Goal: Task Accomplishment & Management: Use online tool/utility

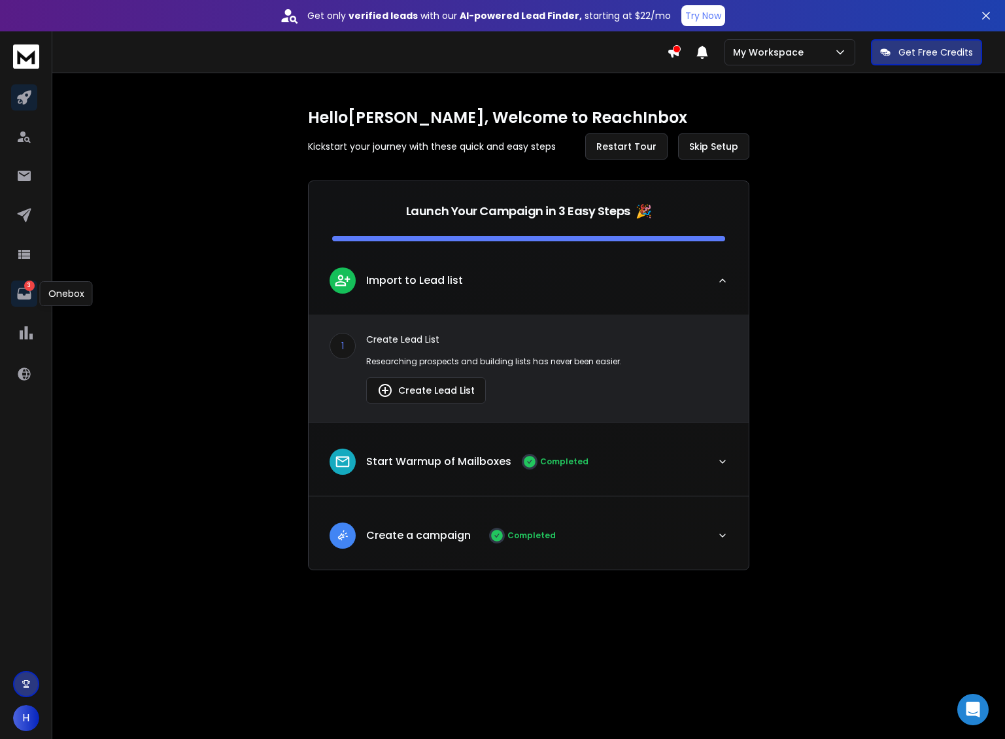
click at [27, 293] on icon at bounding box center [24, 294] width 16 height 16
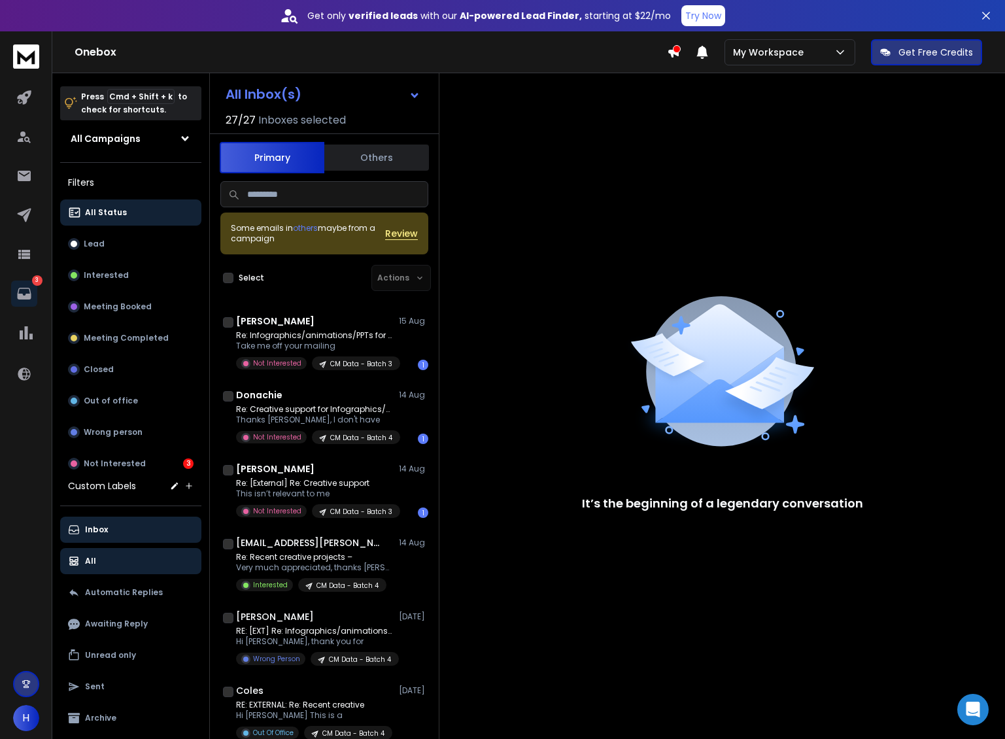
click at [87, 560] on p "All" at bounding box center [90, 561] width 11 height 10
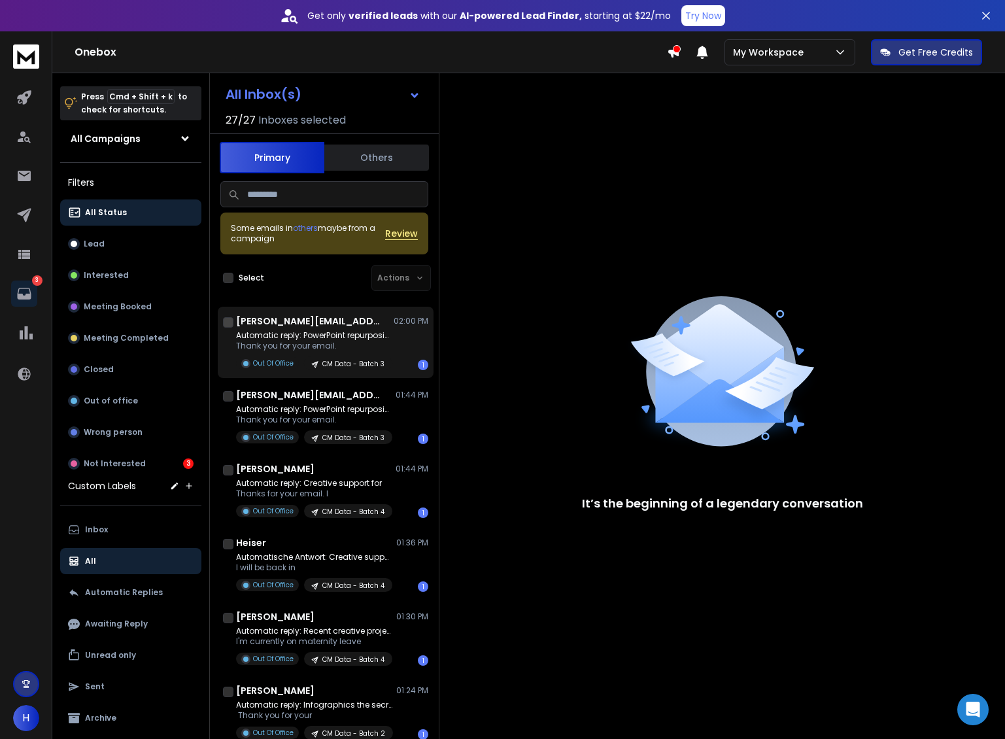
click at [310, 342] on p "Thank you for your email." at bounding box center [314, 346] width 157 height 10
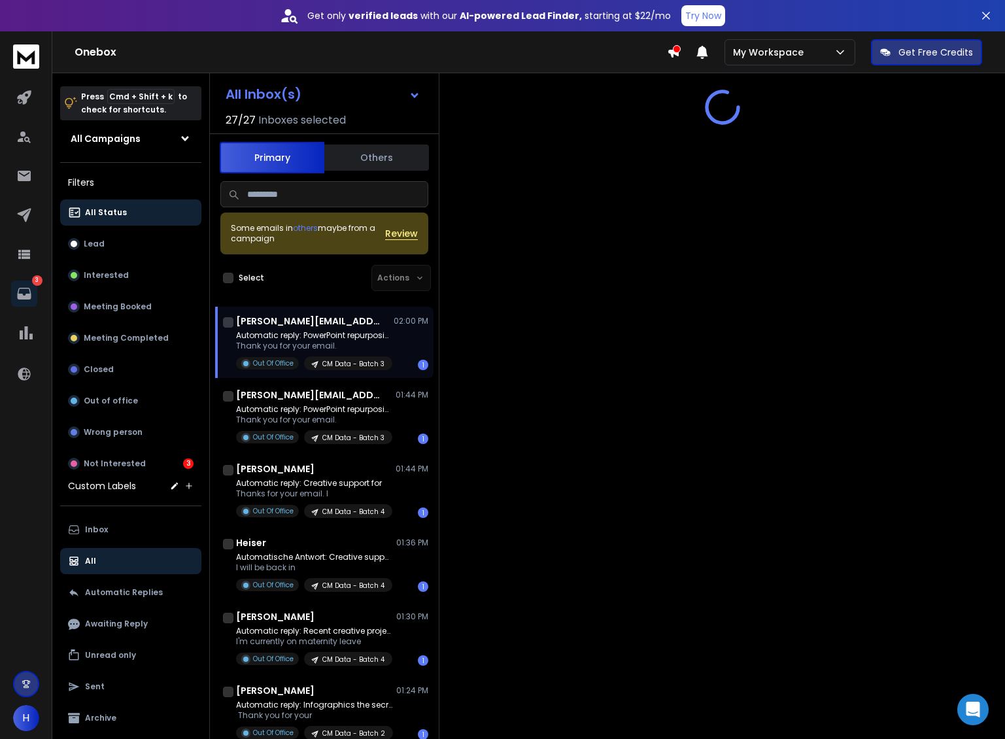
scroll to position [5, 0]
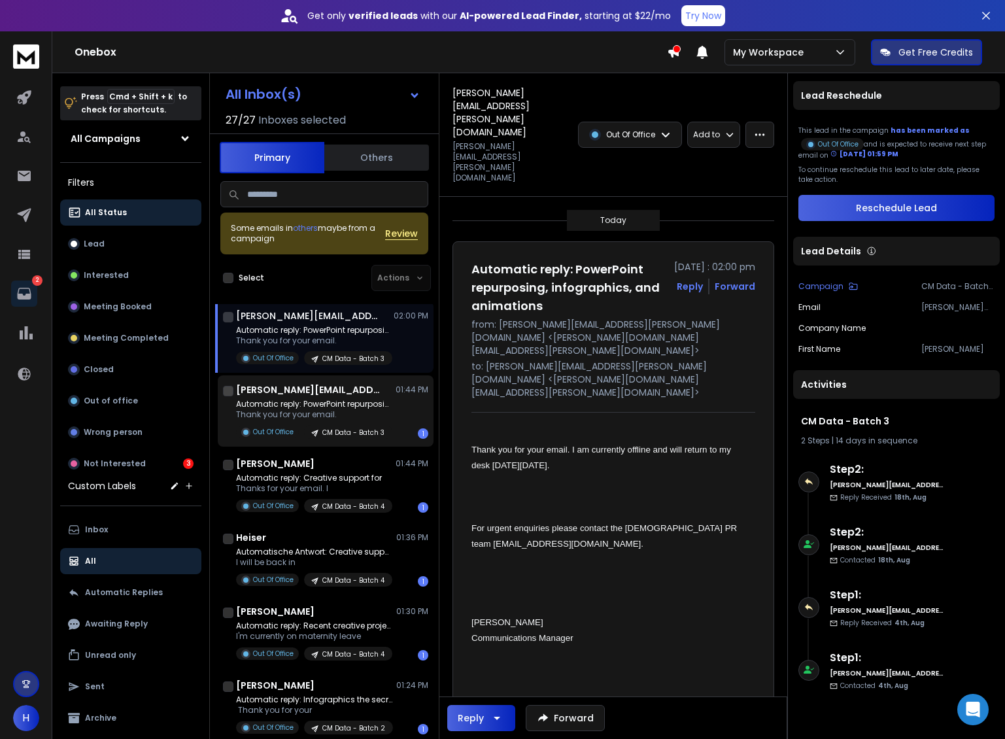
click at [317, 411] on p "Thank you for your email." at bounding box center [314, 414] width 157 height 10
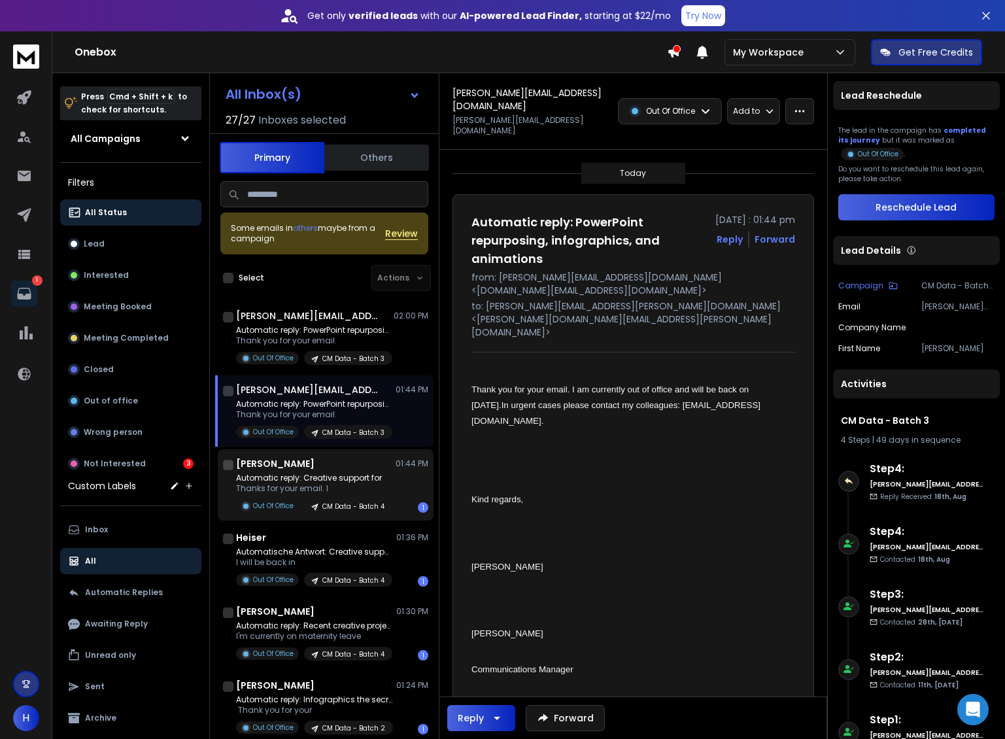
click at [308, 478] on p "Automatic reply: Creative support for" at bounding box center [314, 478] width 156 height 10
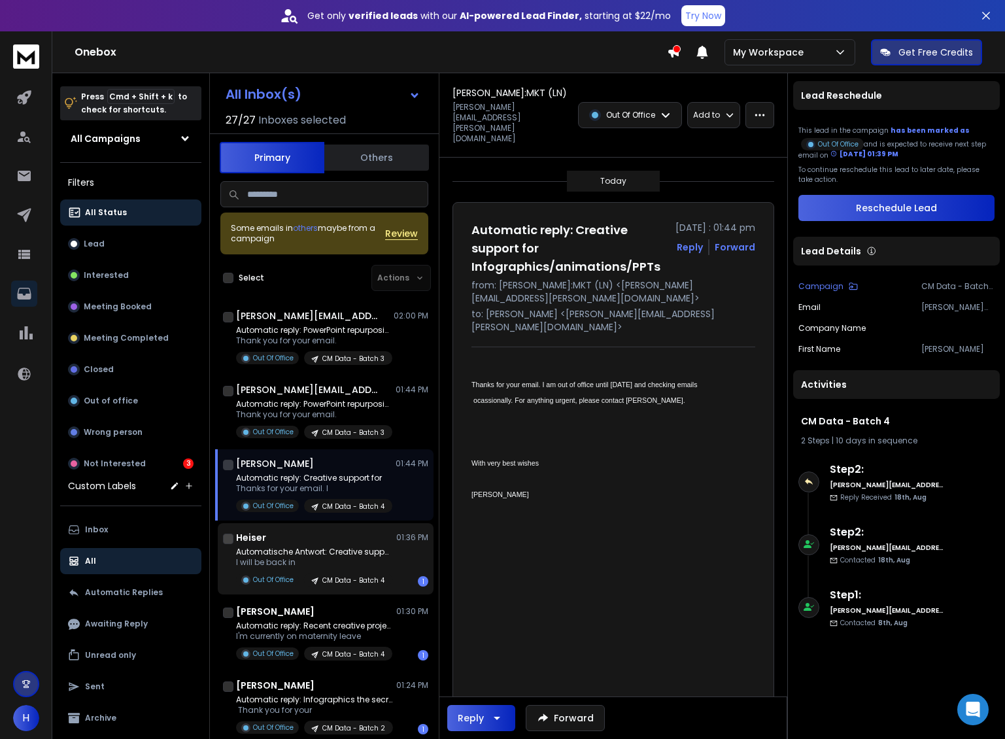
click at [292, 555] on p "Automatische Antwort: Creative support for" at bounding box center [314, 551] width 157 height 10
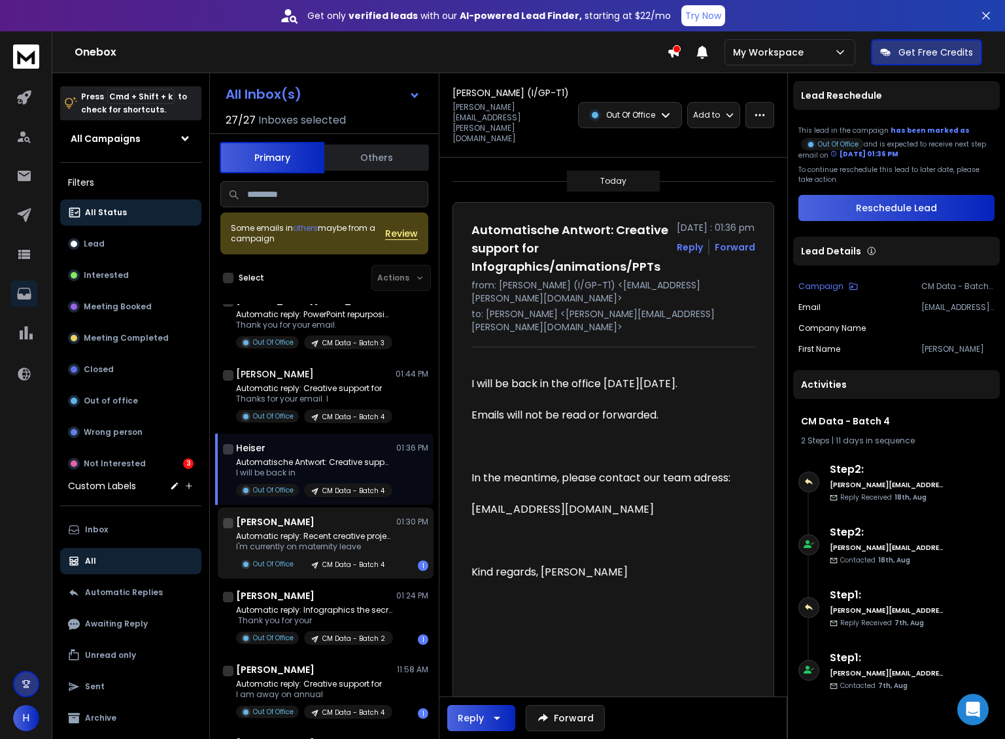
scroll to position [96, 0]
click at [309, 542] on p "I'm currently on maternity leave" at bounding box center [314, 545] width 157 height 10
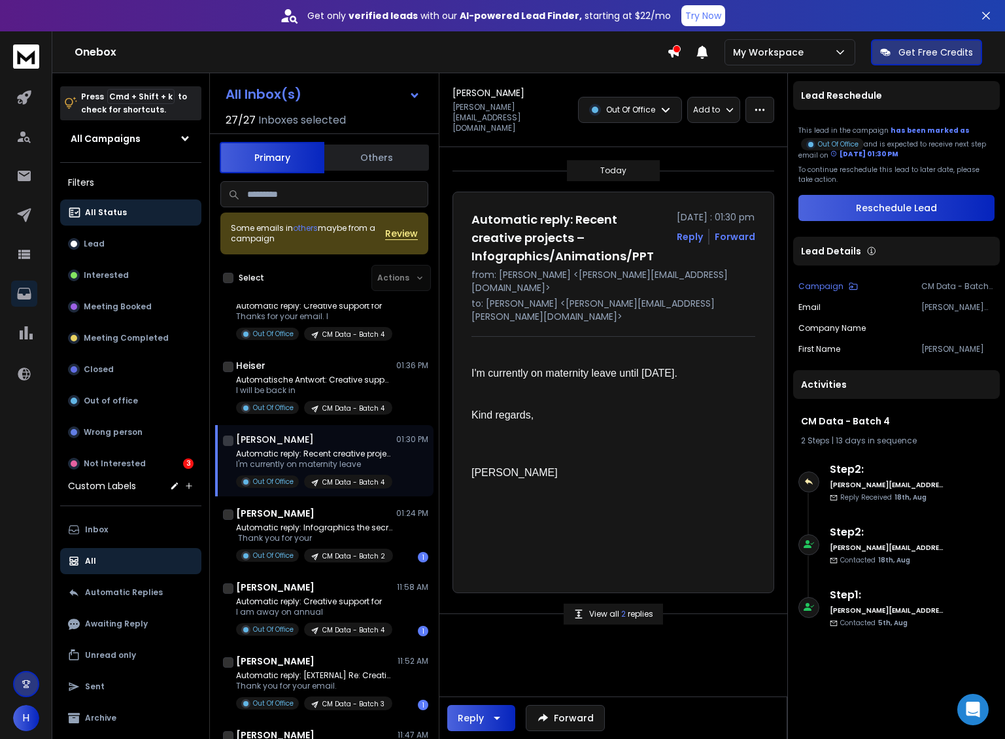
scroll to position [178, 0]
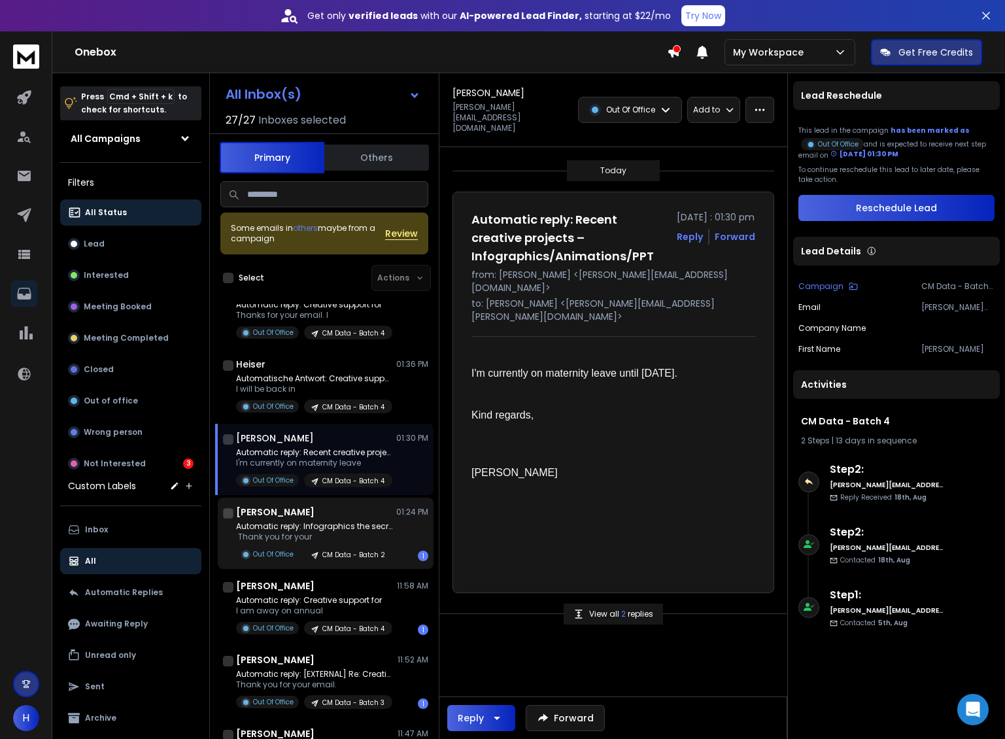
click at [305, 531] on p "Automatic reply: Infographics the secret" at bounding box center [314, 526] width 157 height 10
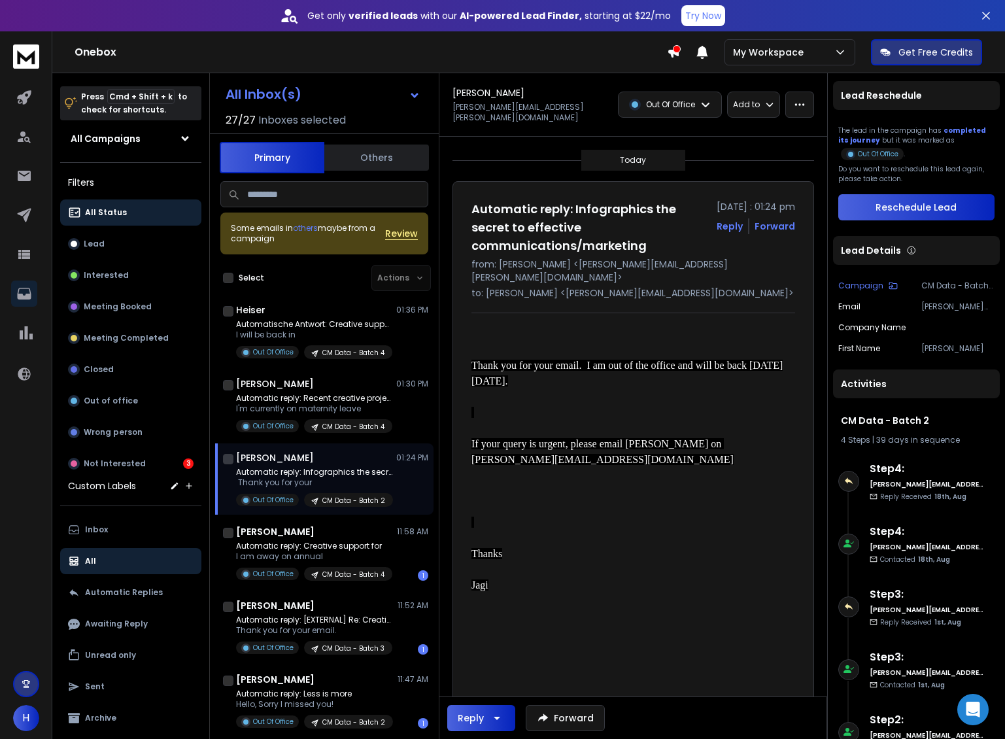
scroll to position [237, 0]
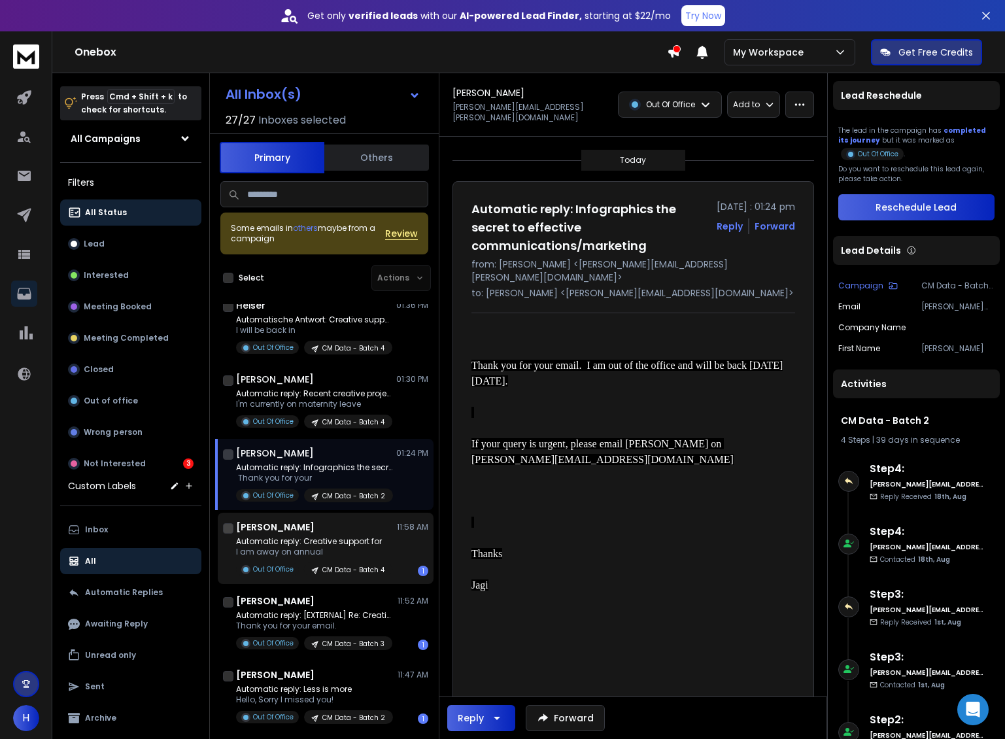
click at [303, 539] on p "Automatic reply: Creative support for" at bounding box center [314, 541] width 156 height 10
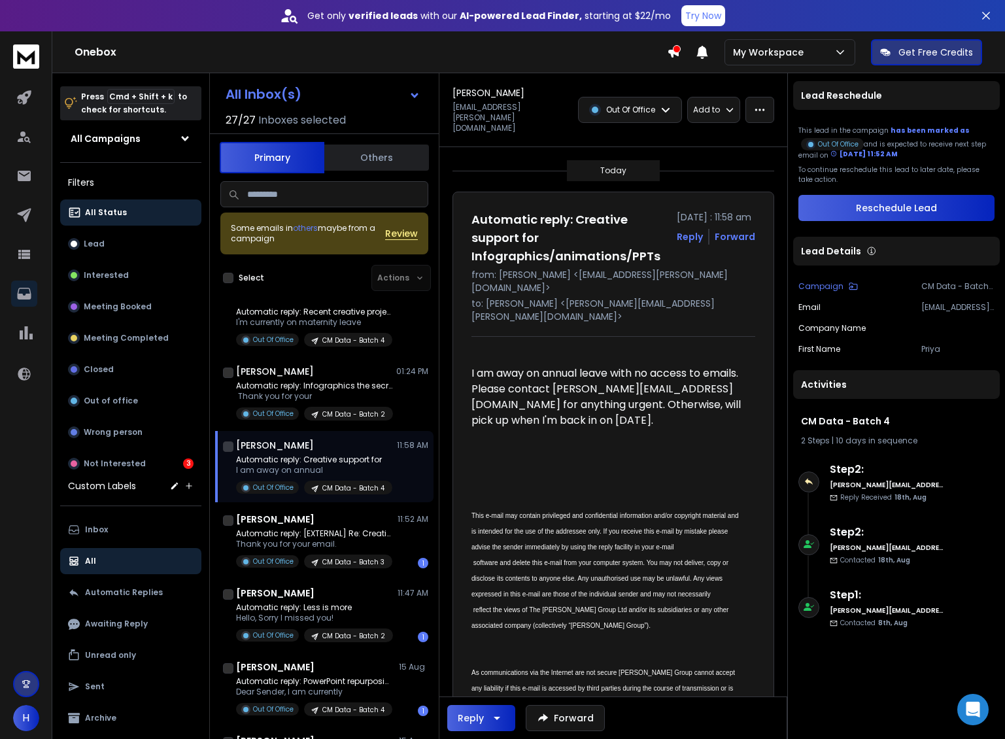
scroll to position [320, 0]
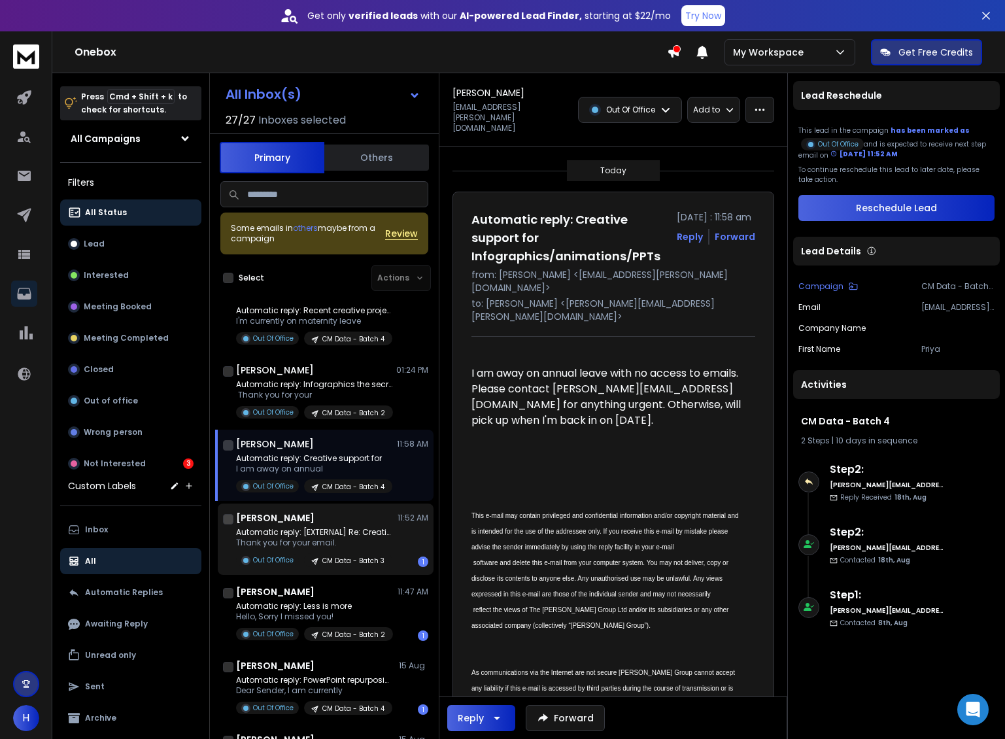
click at [288, 533] on p "Automatic reply: [EXTERNAL] Re: Creative" at bounding box center [314, 532] width 157 height 10
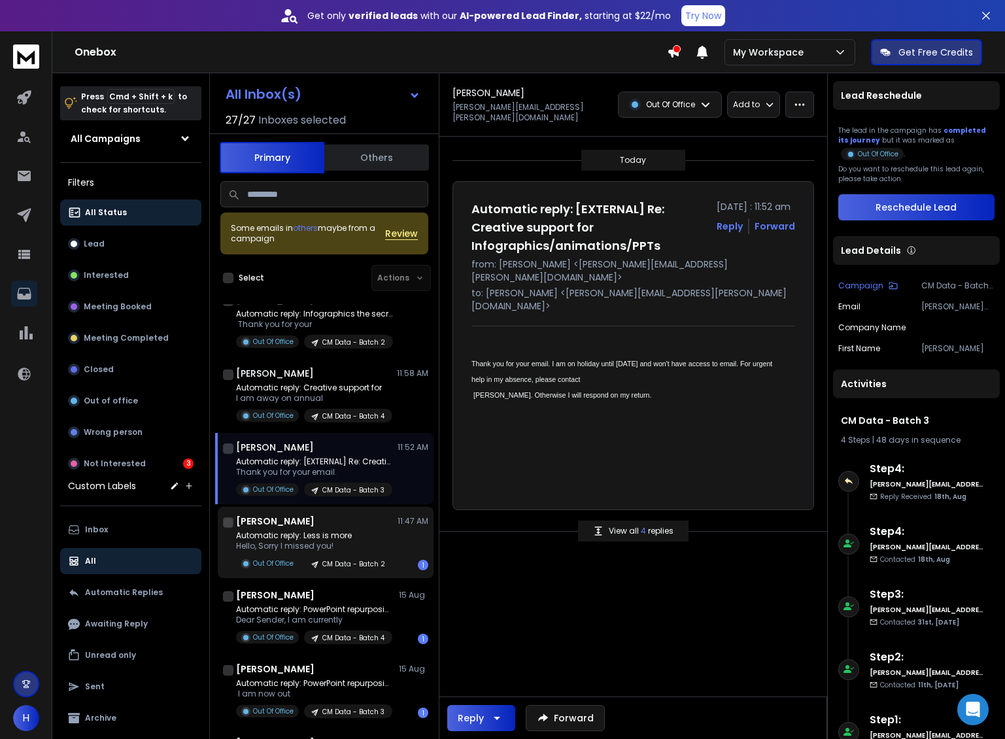
scroll to position [394, 0]
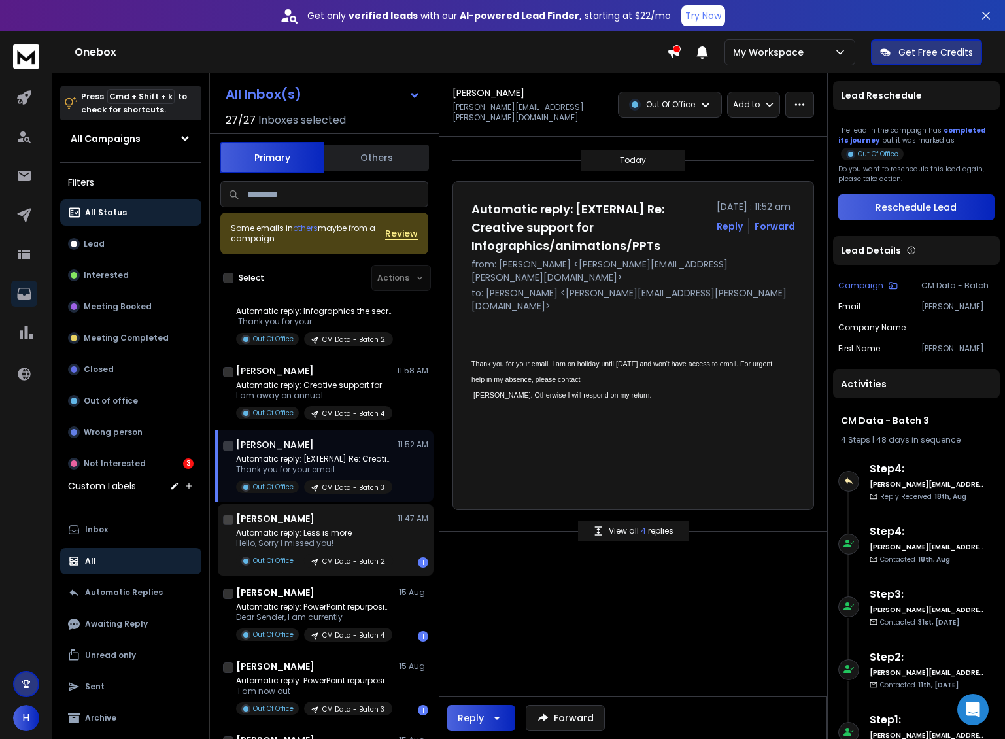
click at [290, 535] on p "Automatic reply: Less is more" at bounding box center [314, 533] width 157 height 10
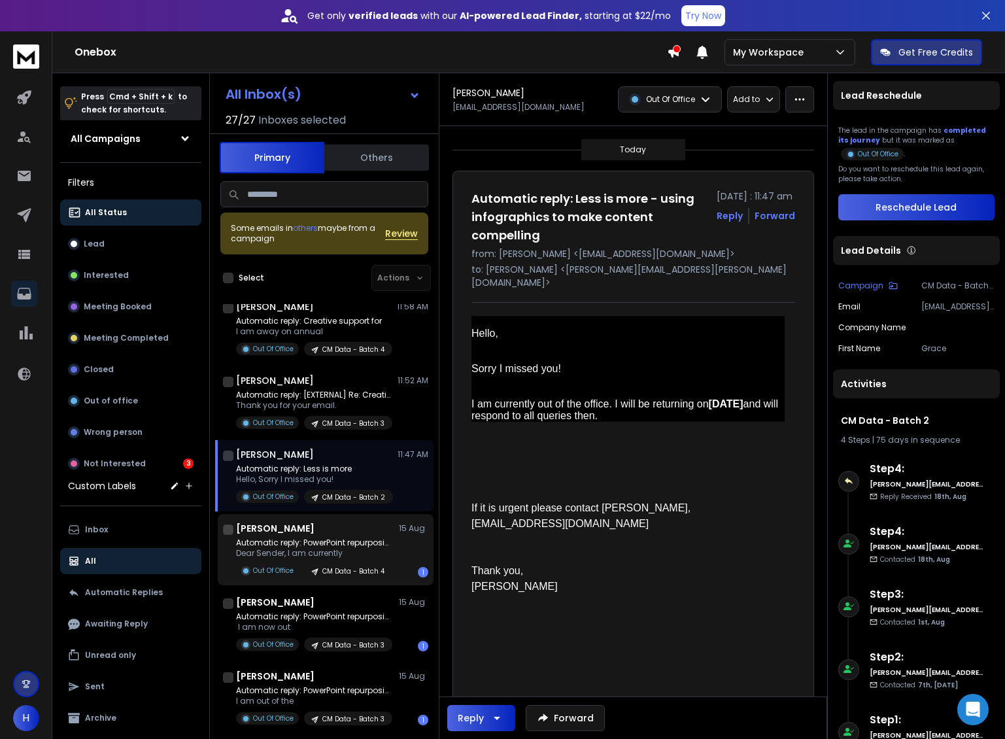
scroll to position [459, 0]
click at [297, 548] on p "Dear Sender, I am currently" at bounding box center [314, 551] width 157 height 10
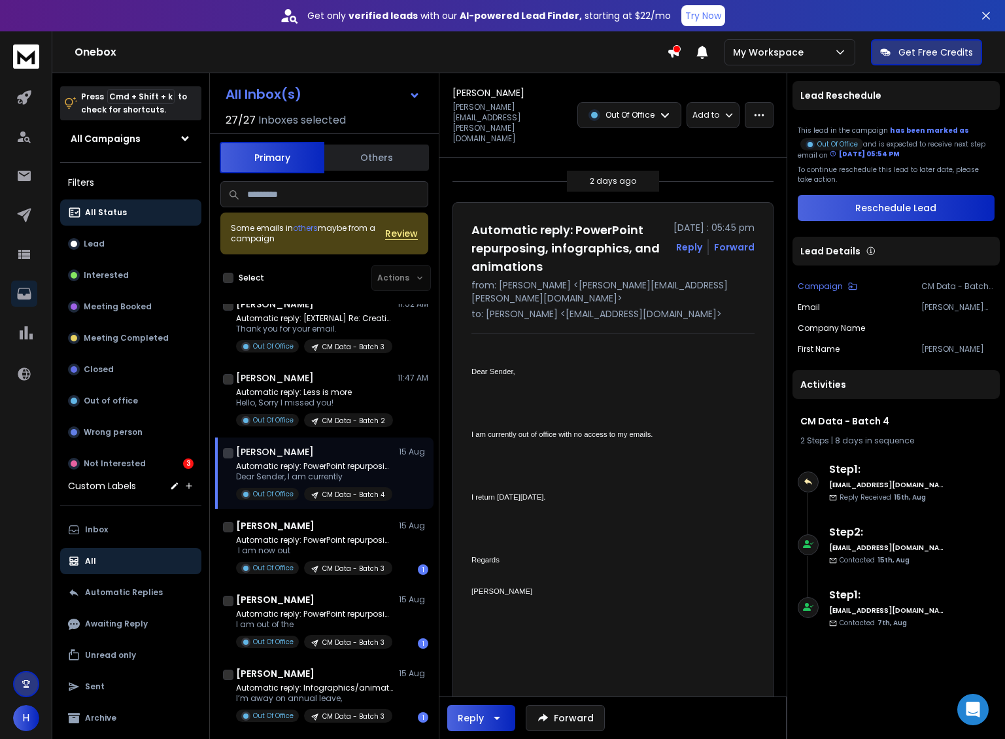
scroll to position [552, 0]
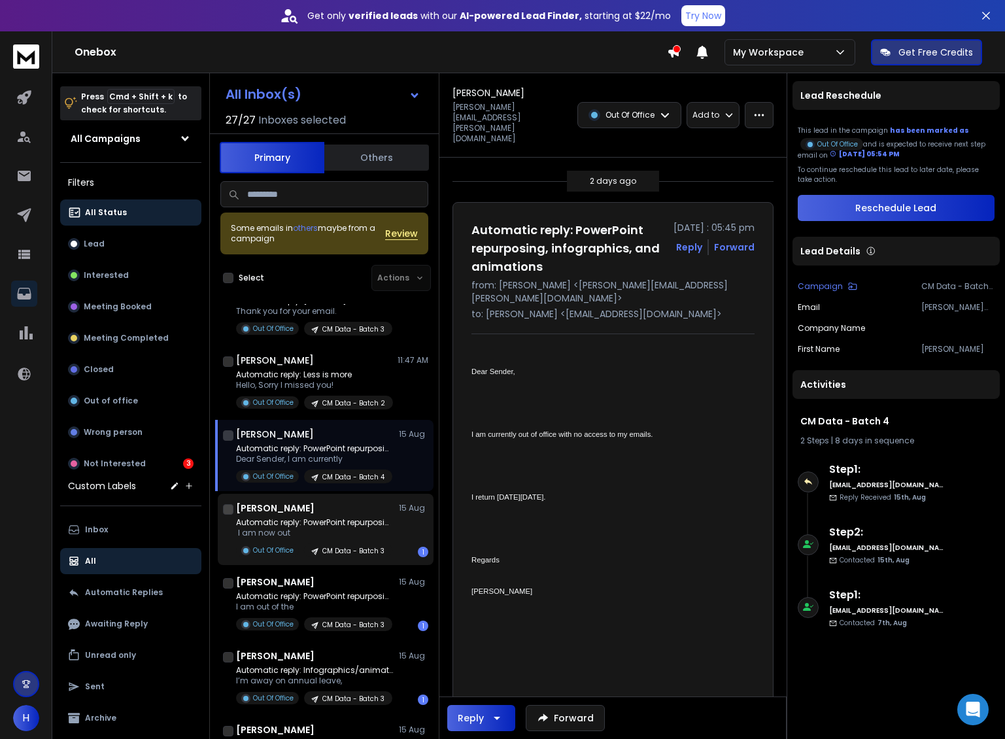
click at [290, 528] on p "﻿ I am now out" at bounding box center [314, 533] width 157 height 10
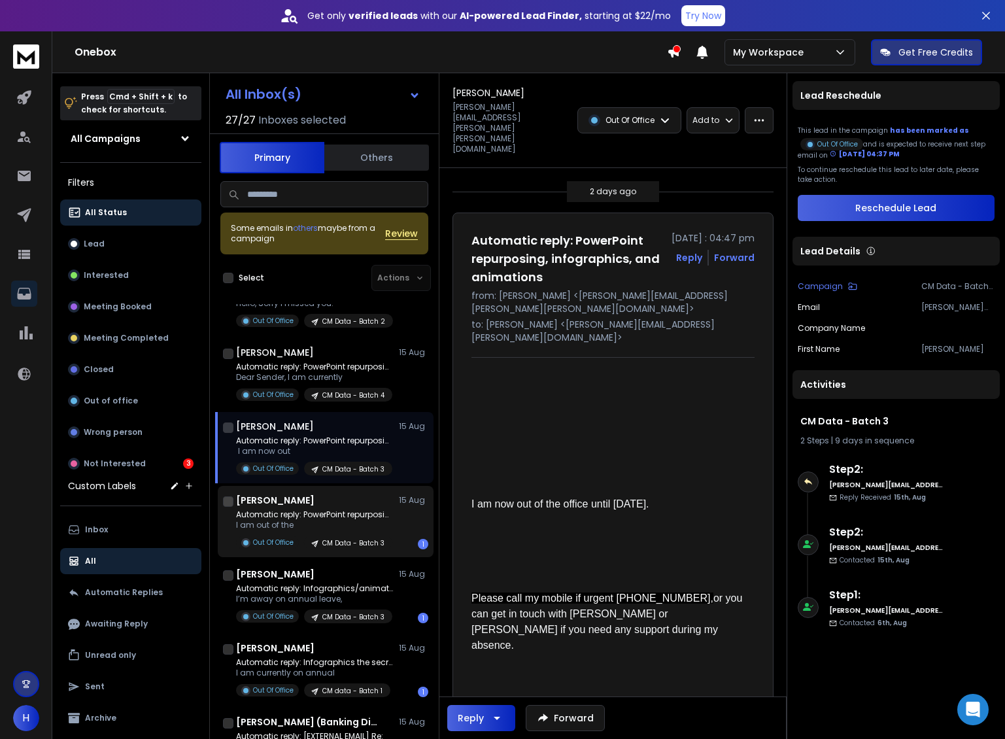
scroll to position [634, 0]
click at [280, 514] on p "Automatic reply: PowerPoint repurposing, infographics," at bounding box center [314, 514] width 157 height 10
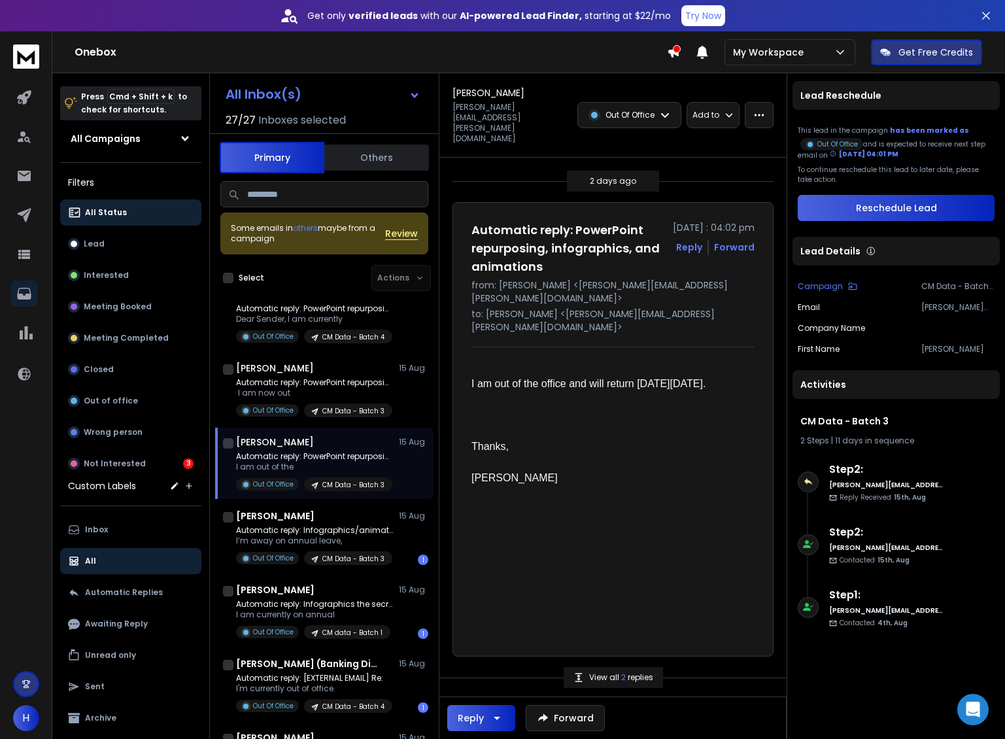
scroll to position [701, 0]
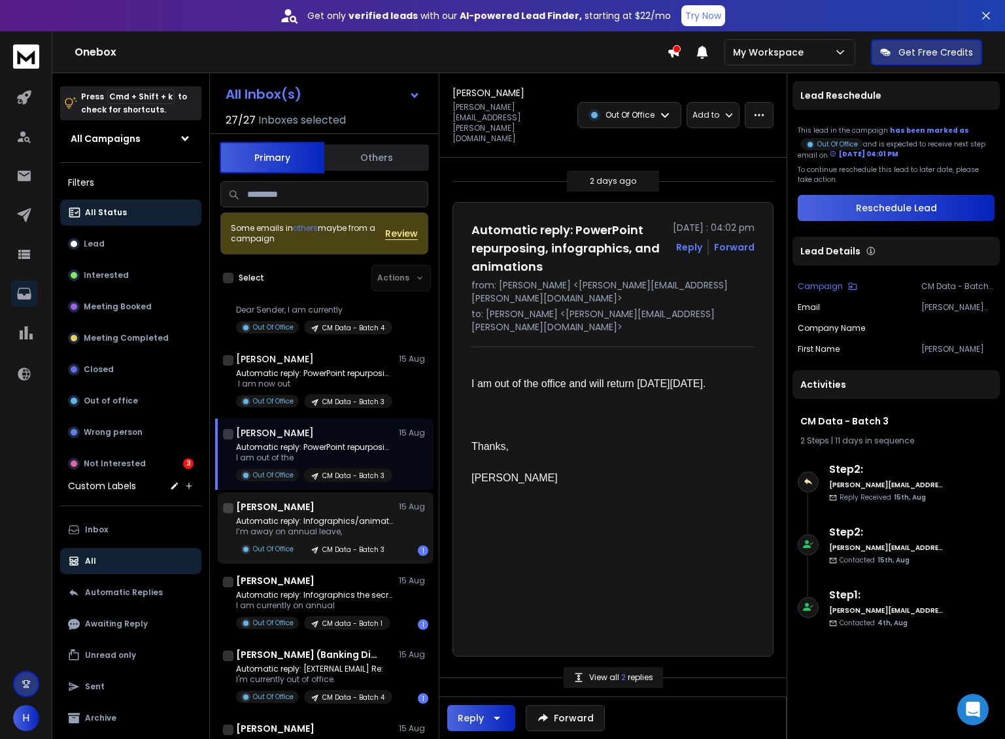
click at [301, 523] on p "Automatic reply: Infographics/animations/PPTs for HSBC," at bounding box center [314, 521] width 157 height 10
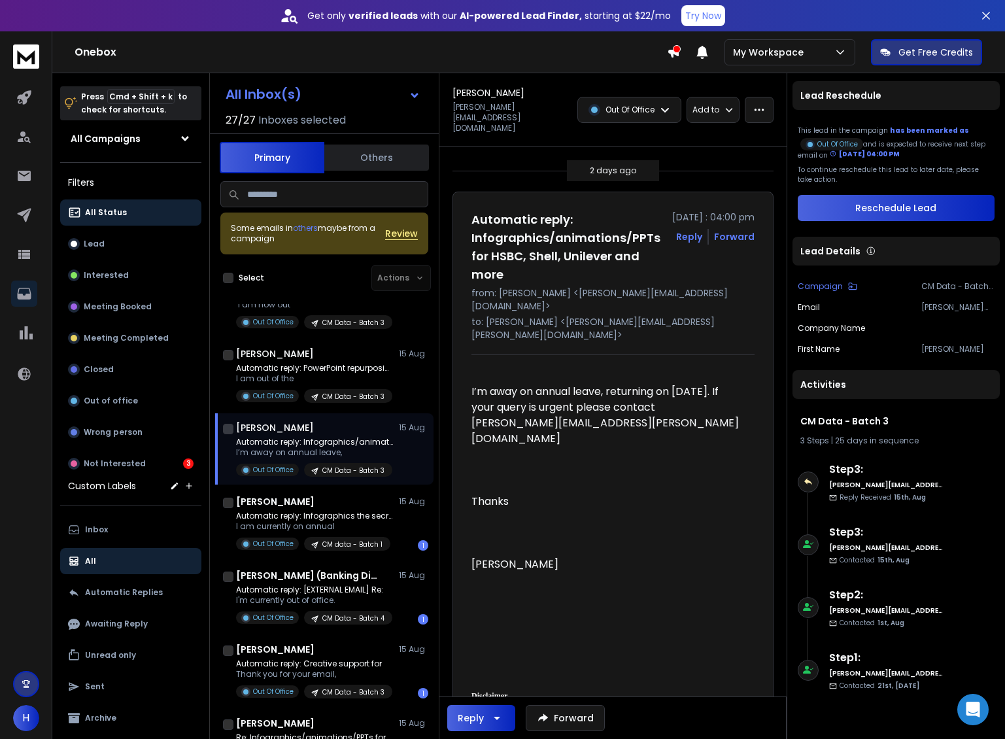
scroll to position [785, 0]
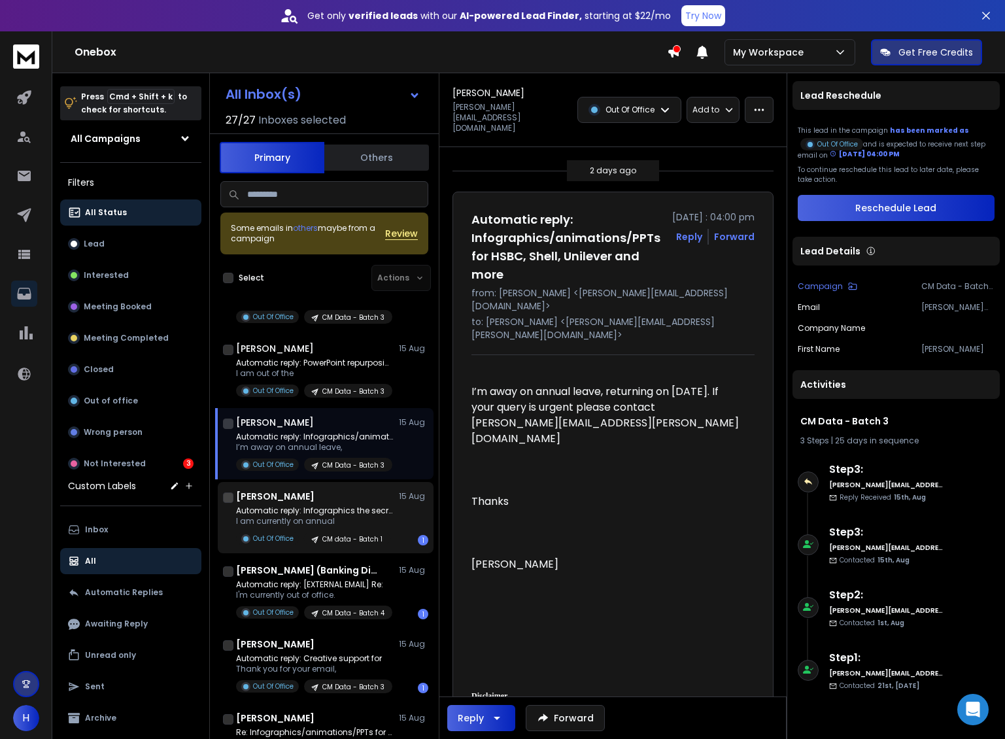
click at [290, 514] on p "Automatic reply: Infographics the secret" at bounding box center [314, 510] width 157 height 10
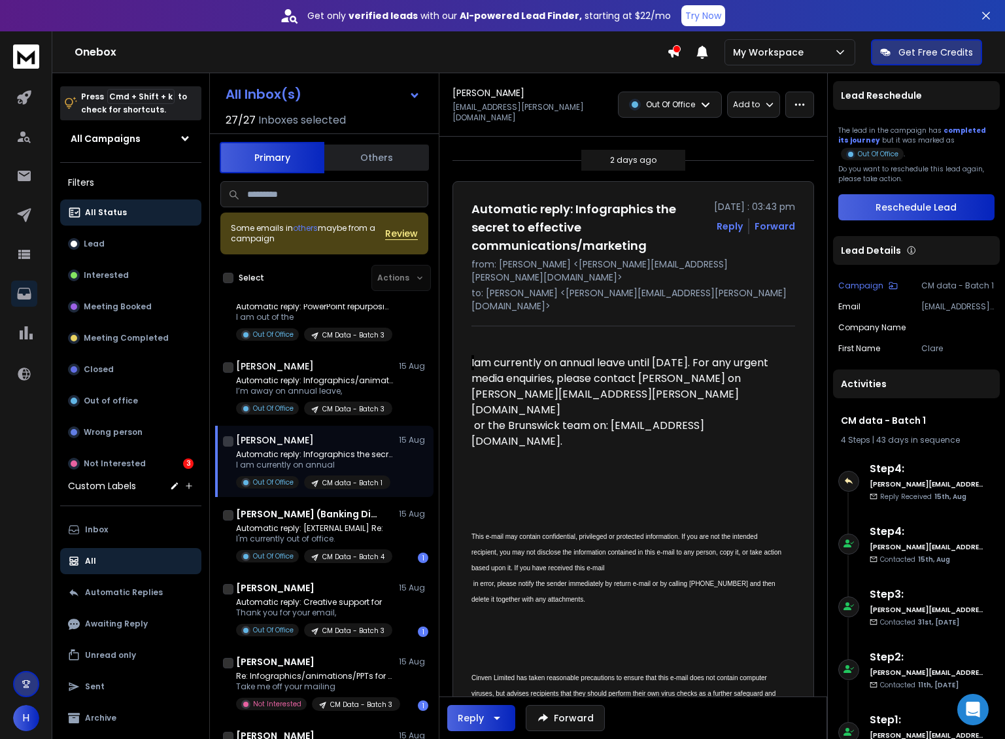
scroll to position [852, 0]
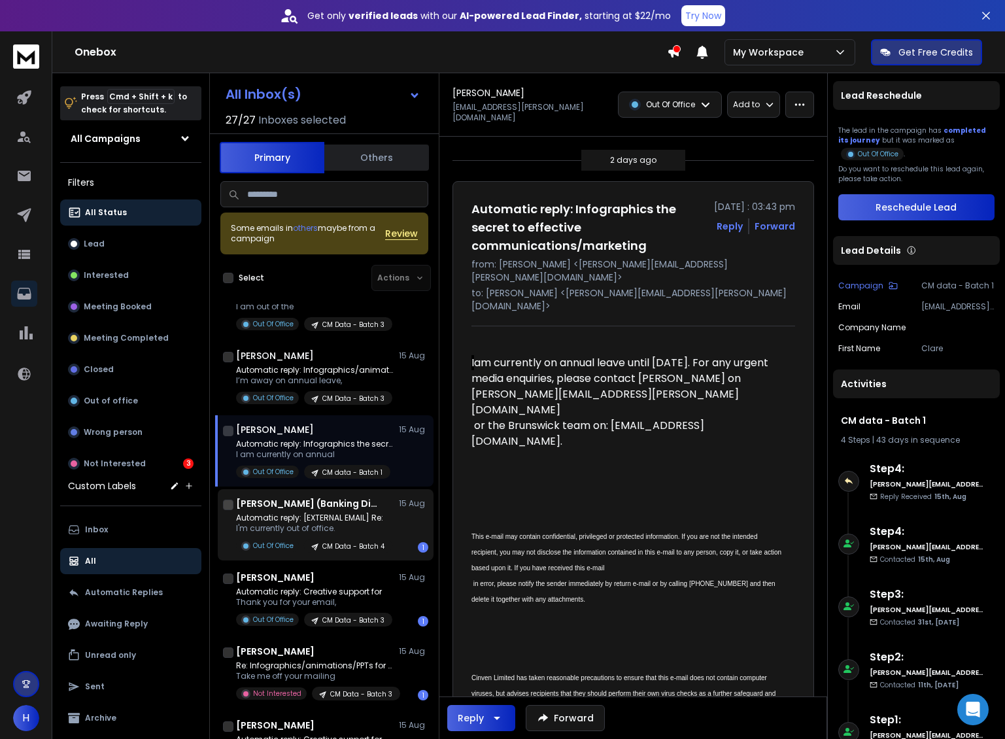
click at [298, 520] on p "Automatic reply: [EXTERNAL EMAIL] Re:" at bounding box center [314, 517] width 156 height 10
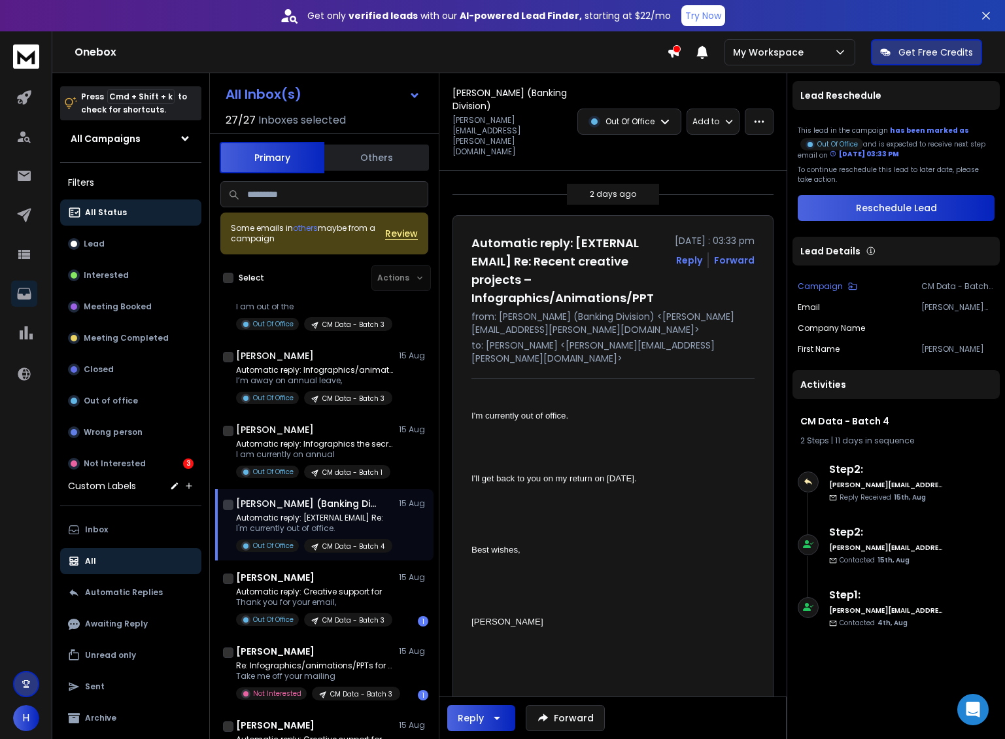
scroll to position [850, 0]
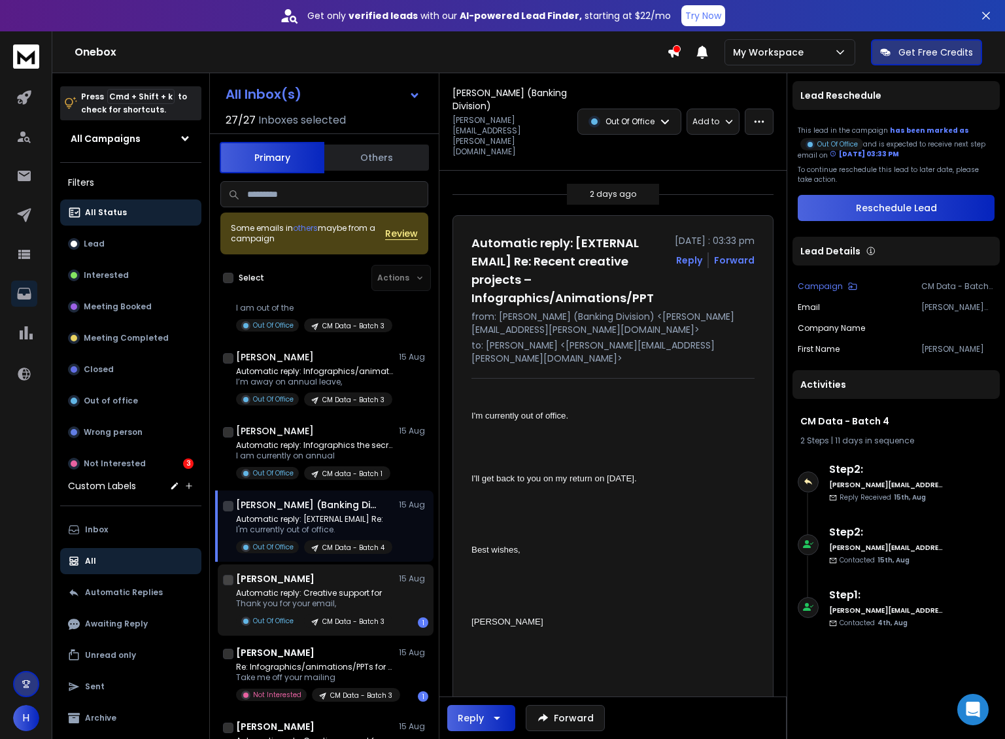
click at [305, 599] on p "﻿﻿Thank you for your email," at bounding box center [314, 603] width 156 height 10
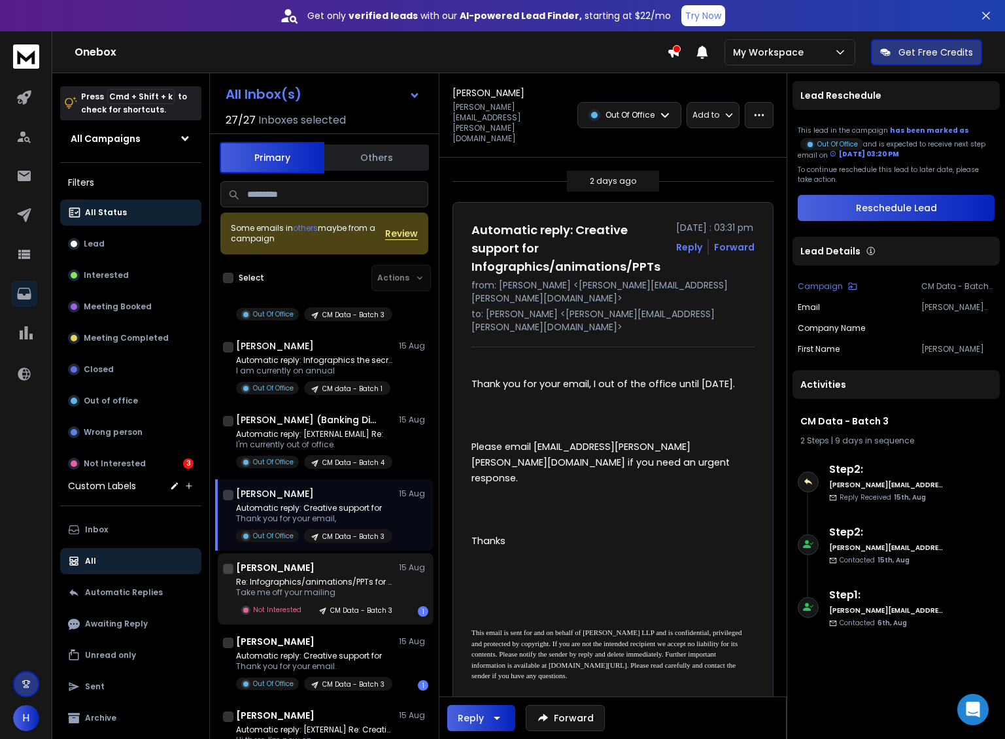
scroll to position [937, 0]
click at [303, 580] on p "Re: Infographics/animations/PPTs for HSBC, Shell," at bounding box center [314, 580] width 157 height 10
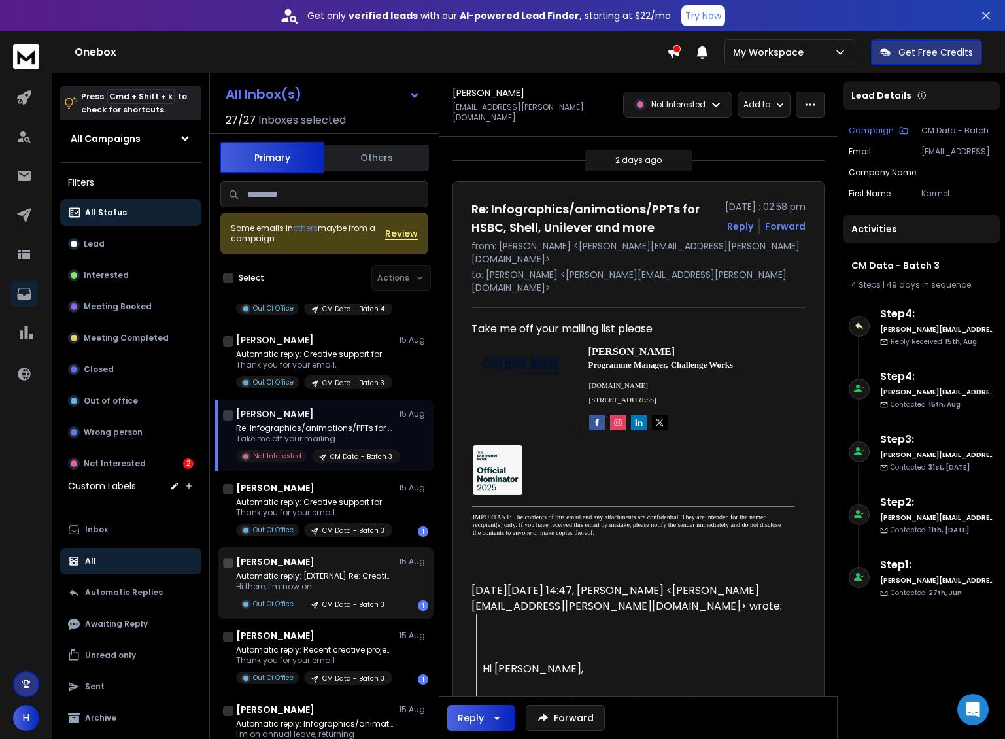
scroll to position [1096, 0]
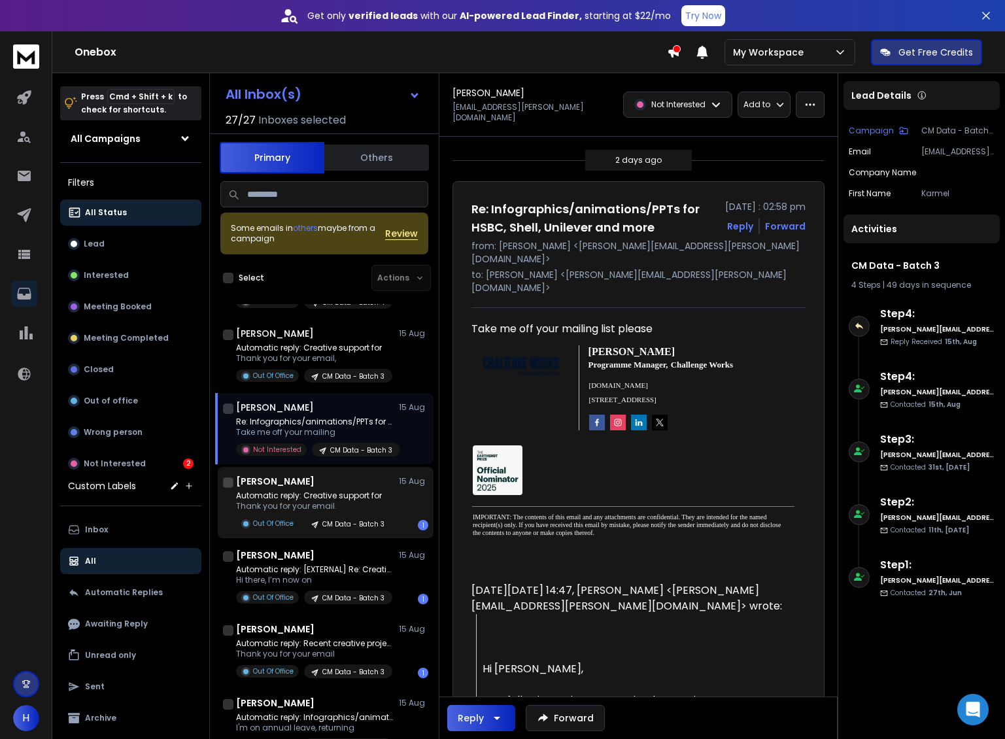
click at [306, 499] on p "Automatic reply: Creative support for" at bounding box center [314, 495] width 156 height 10
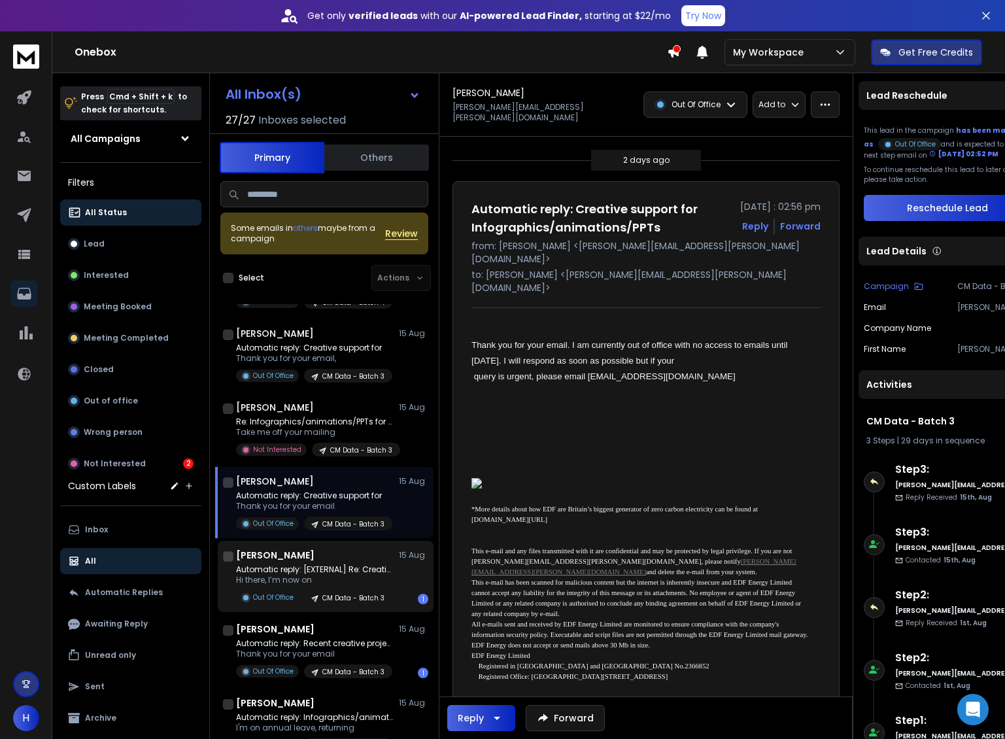
click at [301, 575] on p "Hi there, I’m now on" at bounding box center [314, 580] width 157 height 10
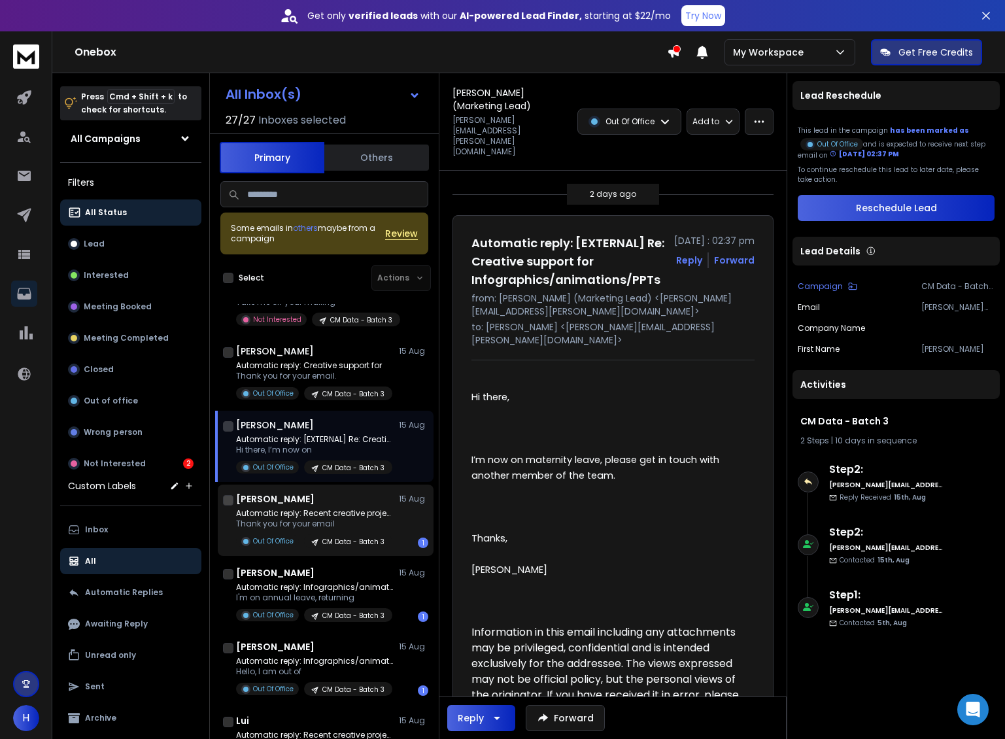
scroll to position [1231, 0]
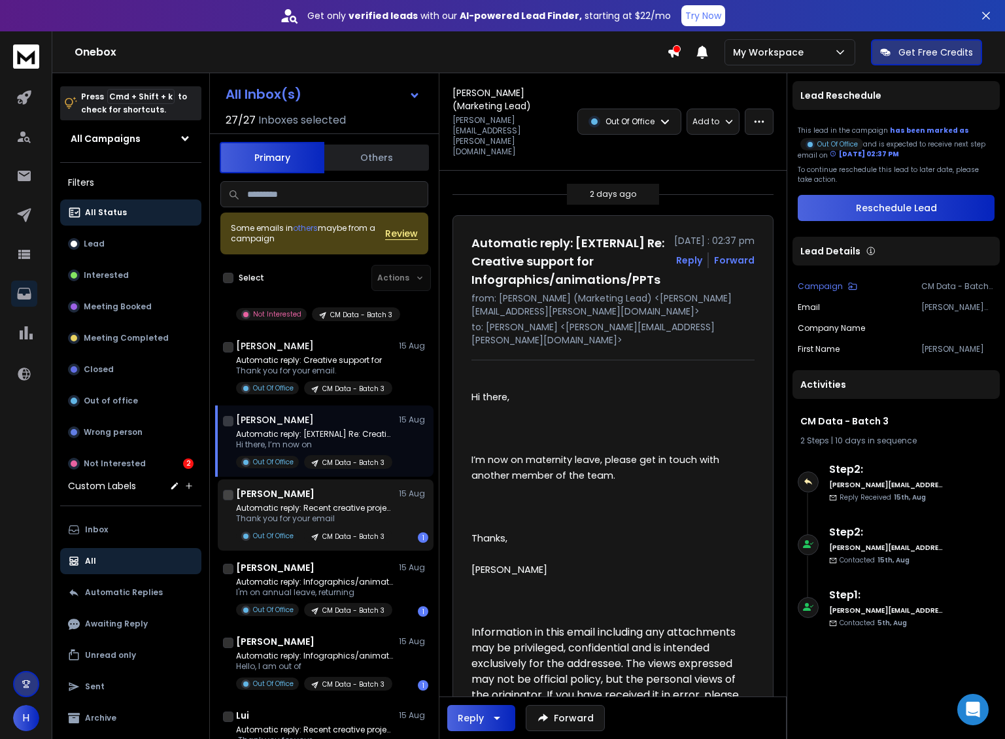
click at [290, 513] on p "Thank you for your email" at bounding box center [314, 518] width 157 height 10
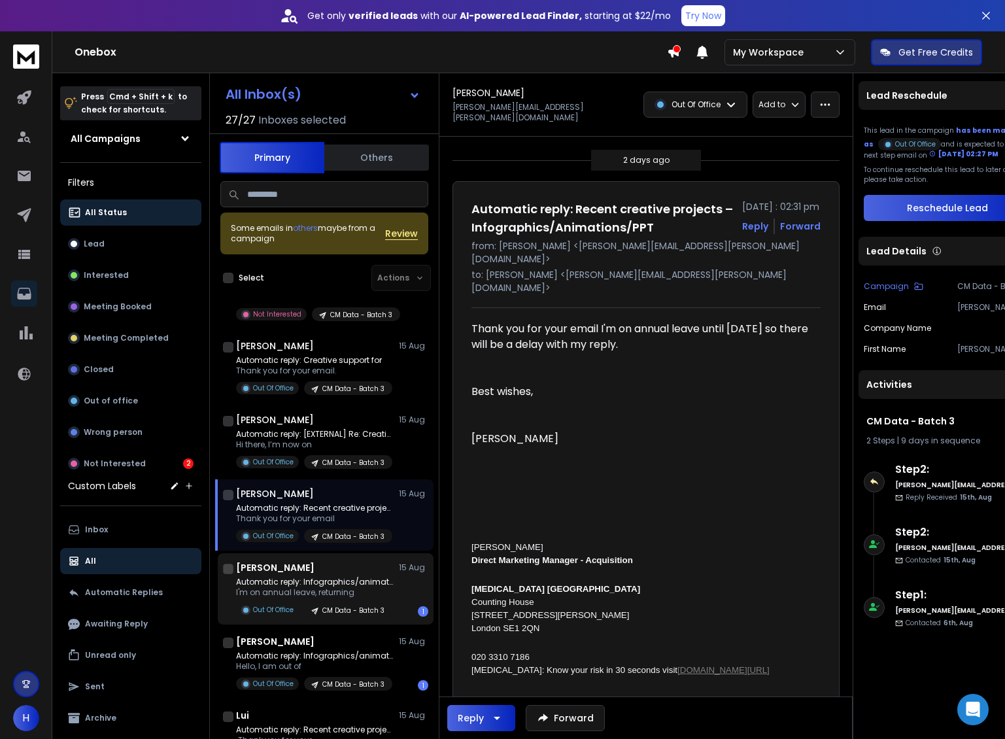
click at [302, 589] on p "I'm on annual leave, returning" at bounding box center [314, 592] width 157 height 10
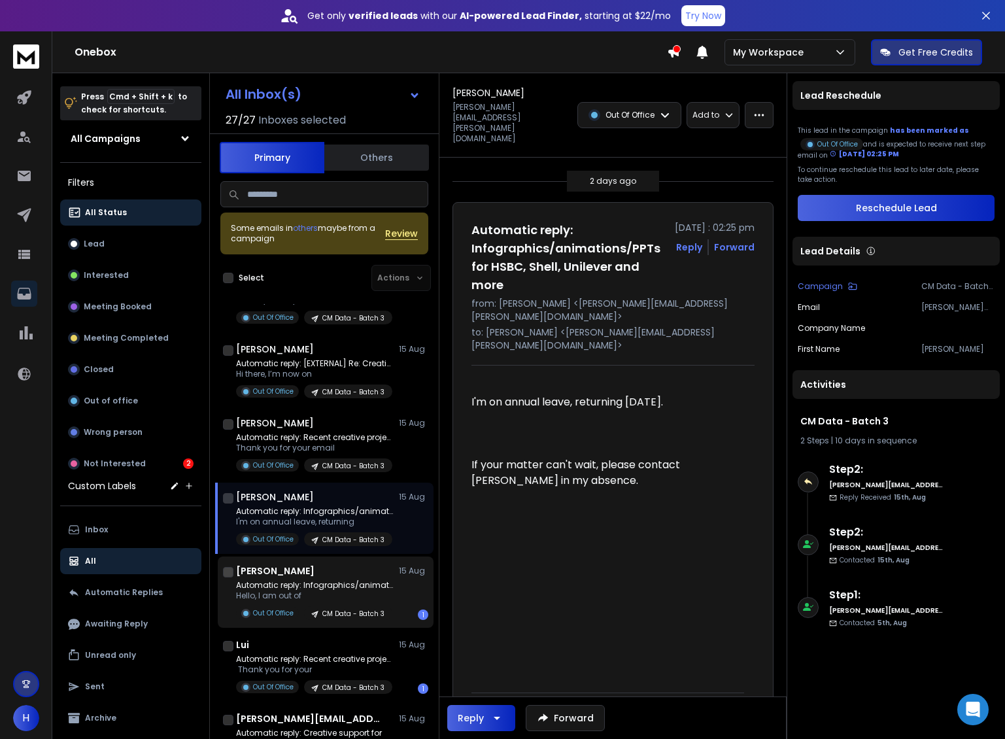
scroll to position [1317, 0]
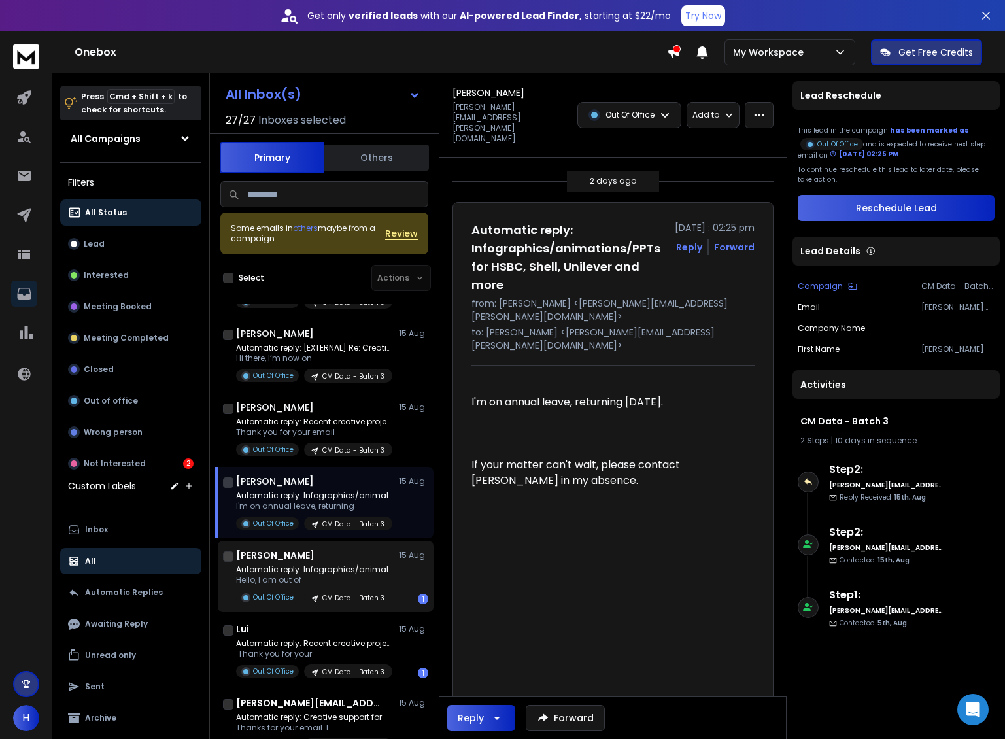
click at [306, 575] on p "﻿Hello, I am out of" at bounding box center [314, 580] width 157 height 10
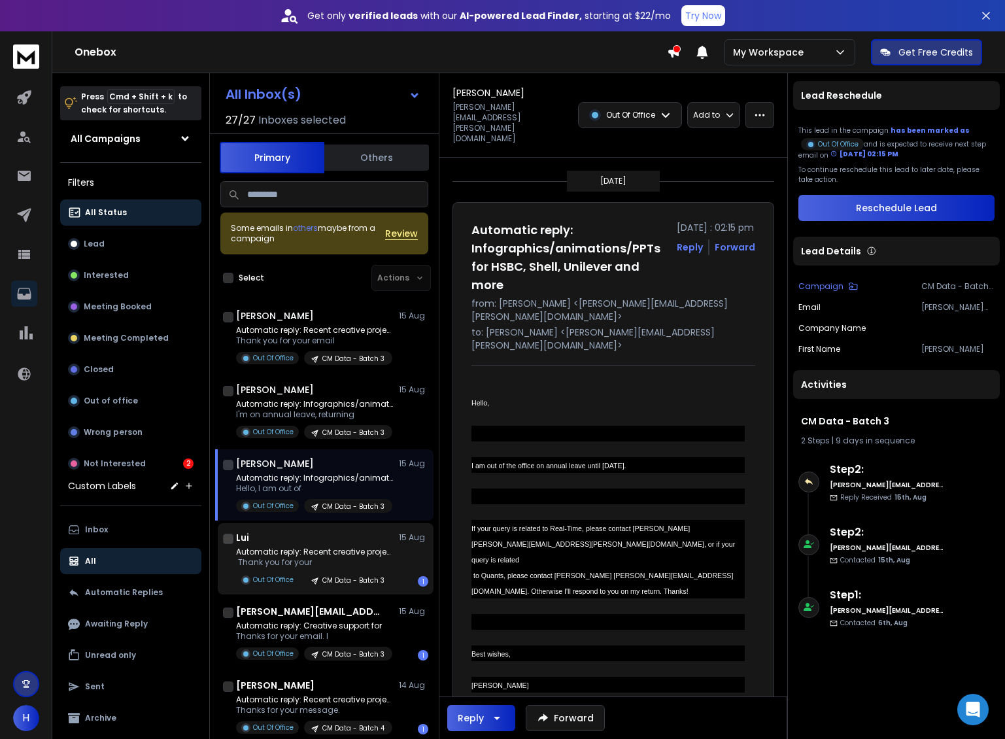
scroll to position [1411, 0]
click at [297, 552] on p "Automatic reply: Recent creative projects" at bounding box center [314, 550] width 157 height 10
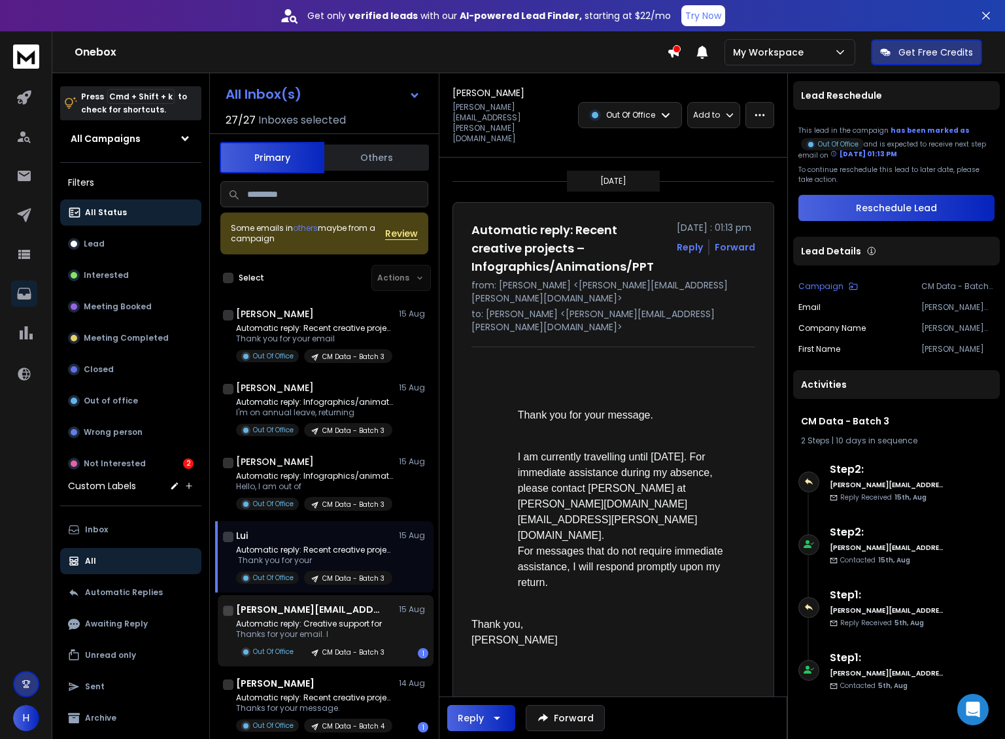
click at [296, 626] on p "Automatic reply: Creative support for" at bounding box center [314, 623] width 156 height 10
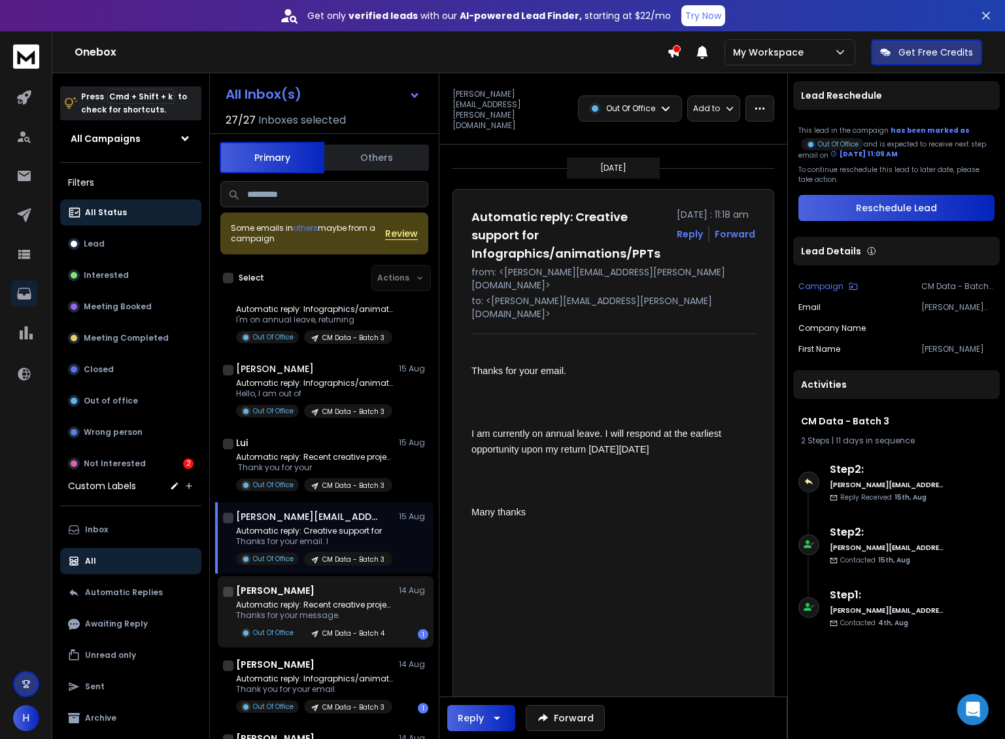
scroll to position [1552, 0]
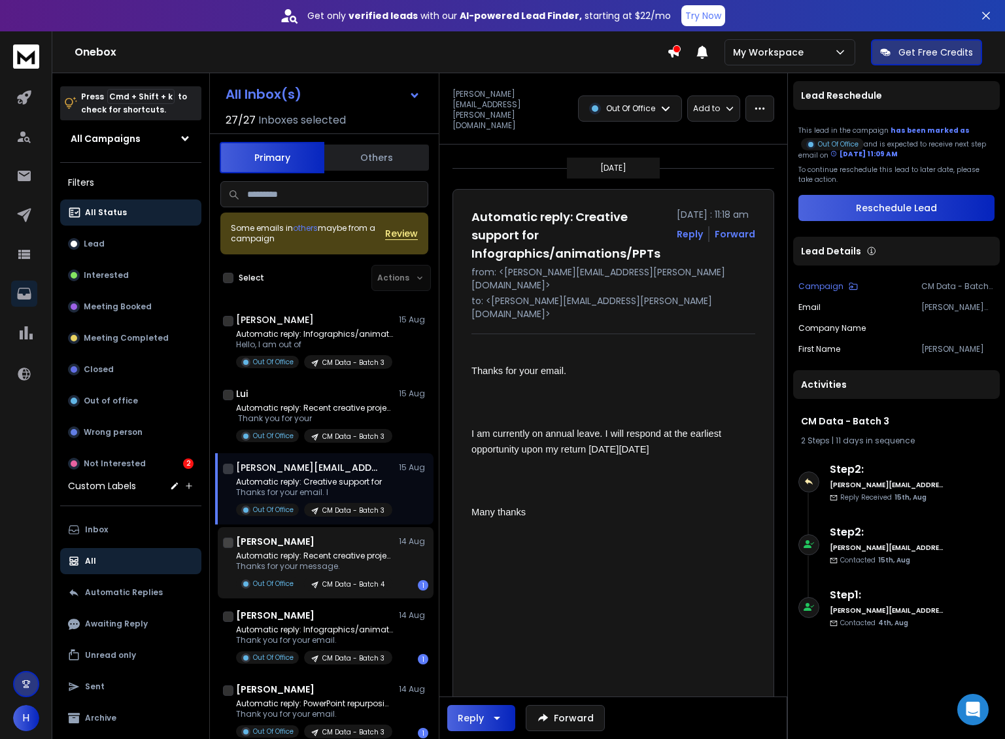
click at [285, 564] on p "﻿ Thanks for your message." at bounding box center [314, 566] width 157 height 10
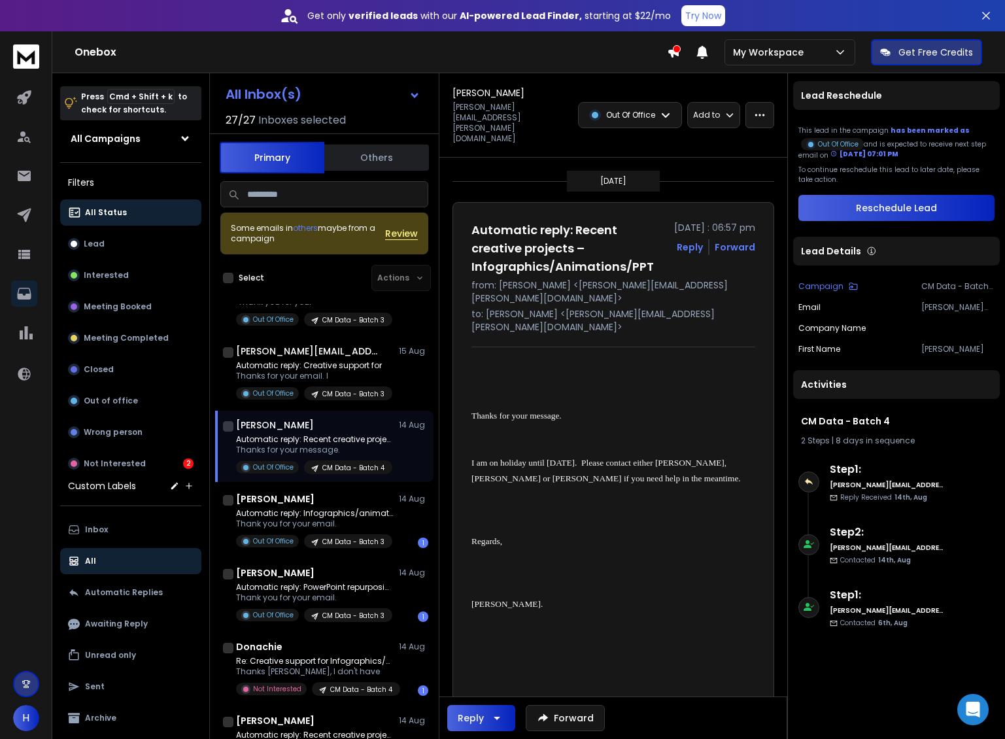
scroll to position [1672, 0]
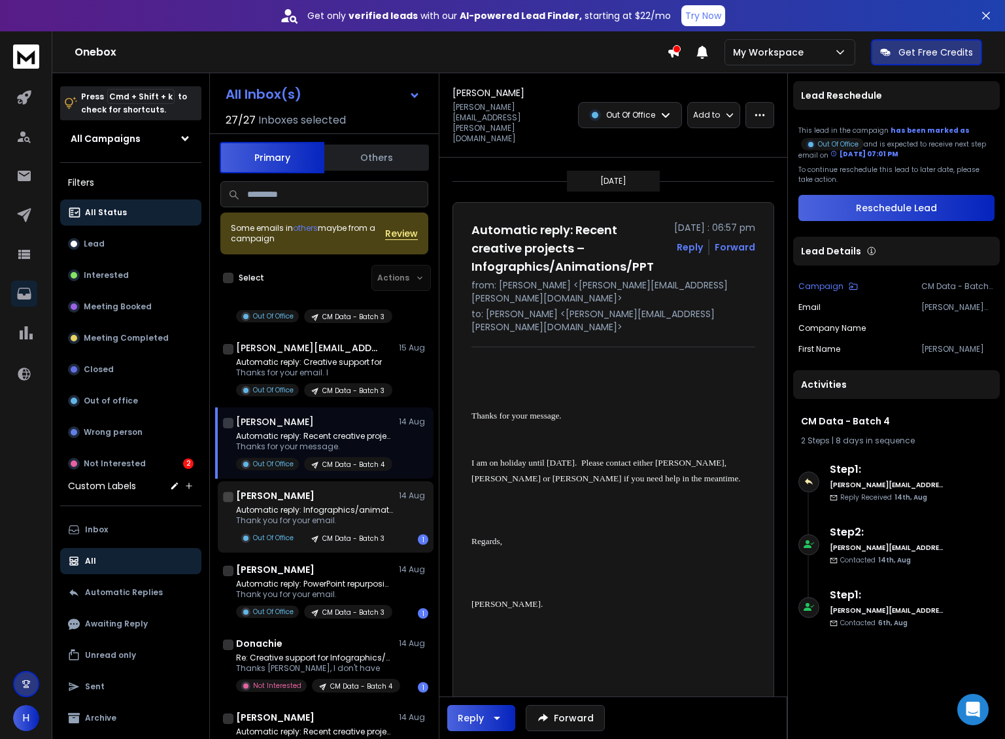
click at [284, 512] on p "Automatic reply: Infographics/animations/PPTs for HSBC," at bounding box center [314, 510] width 157 height 10
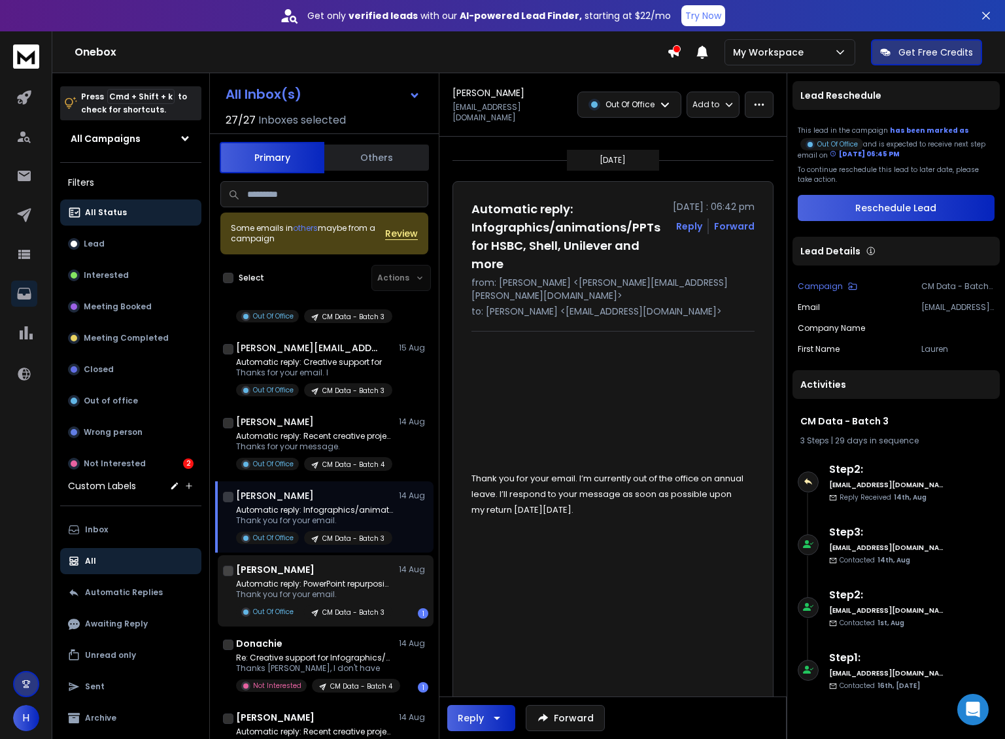
click at [300, 590] on p "Thank you for your email." at bounding box center [314, 594] width 157 height 10
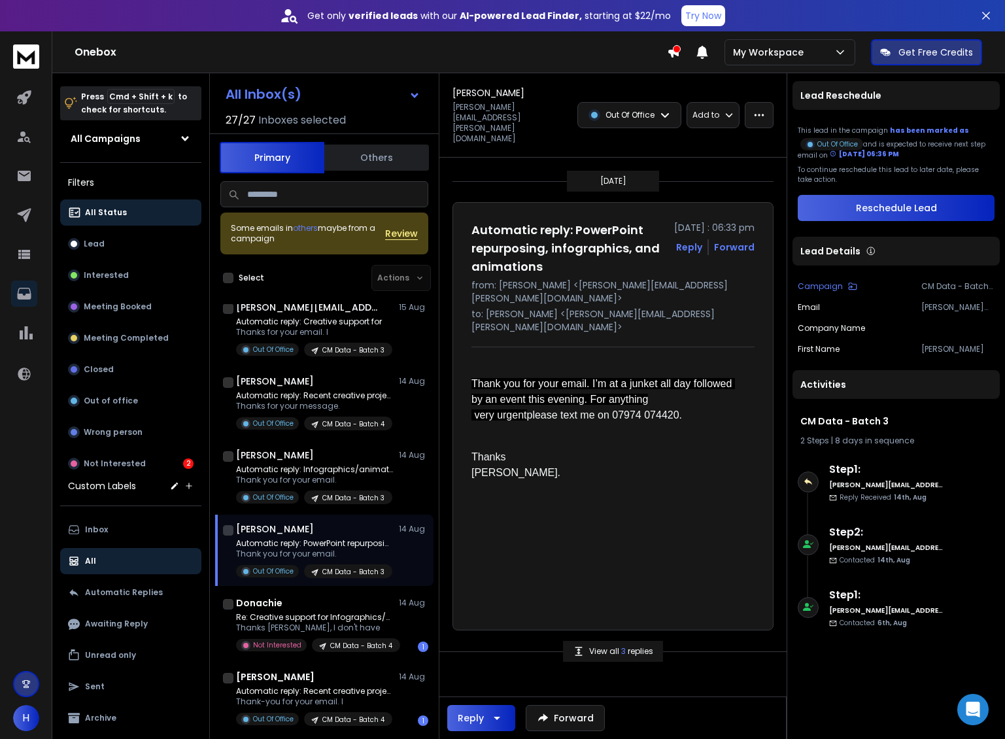
scroll to position [1756, 0]
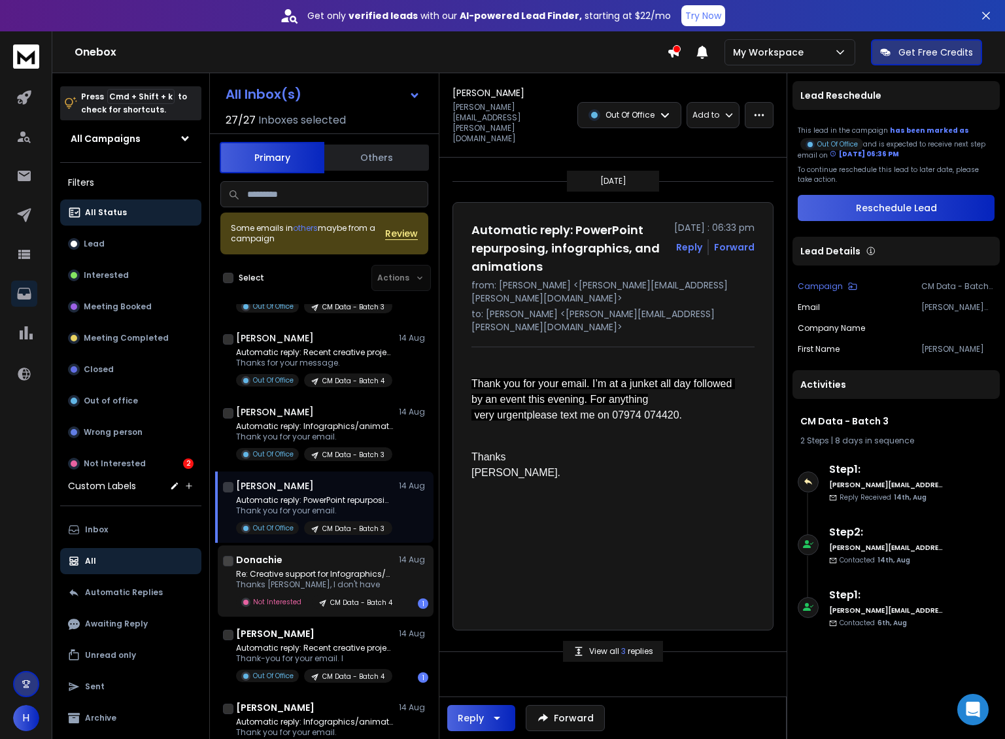
click at [293, 578] on p "Re: Creative support for Infographics/animations/PPTs" at bounding box center [314, 574] width 157 height 10
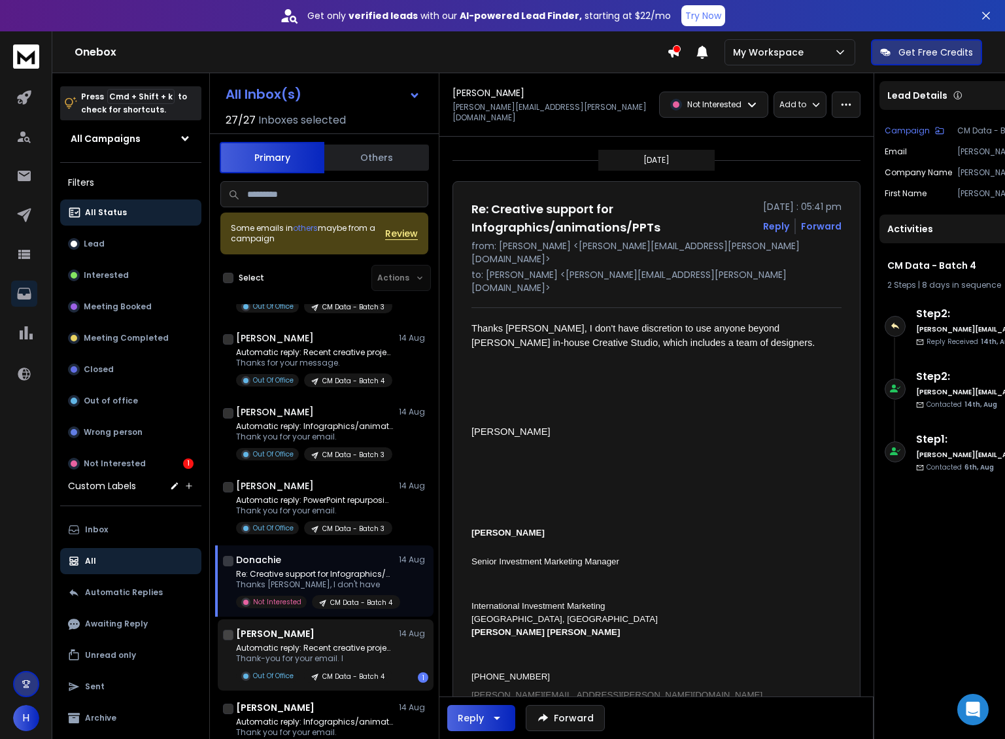
click at [287, 652] on p "Automatic reply: Recent creative projects" at bounding box center [314, 648] width 157 height 10
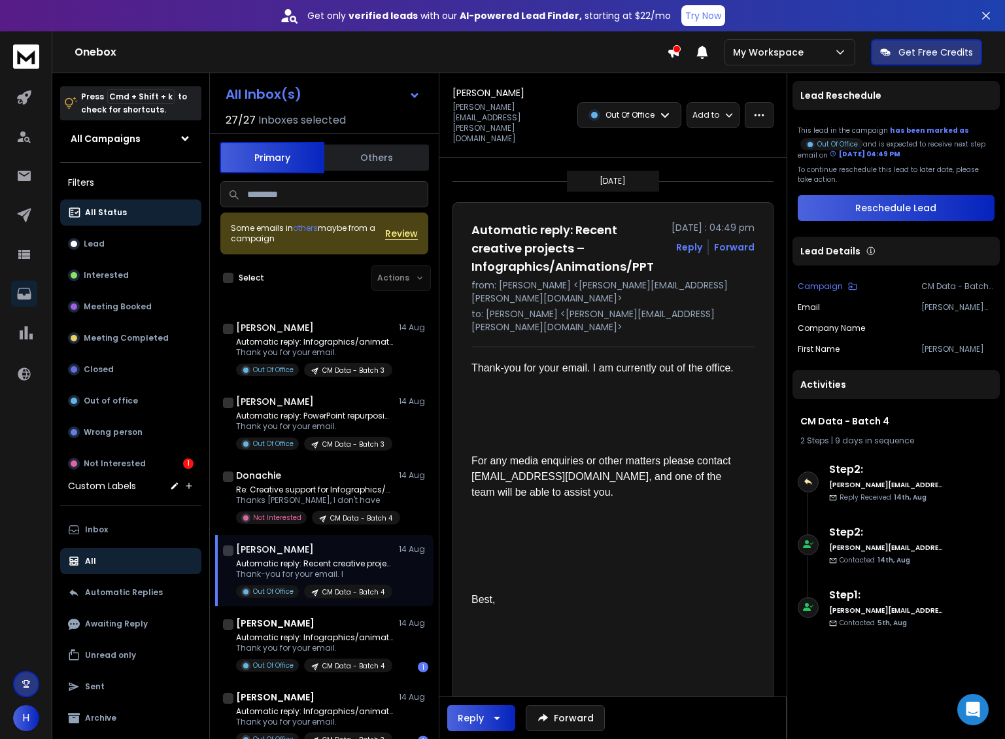
scroll to position [1856, 0]
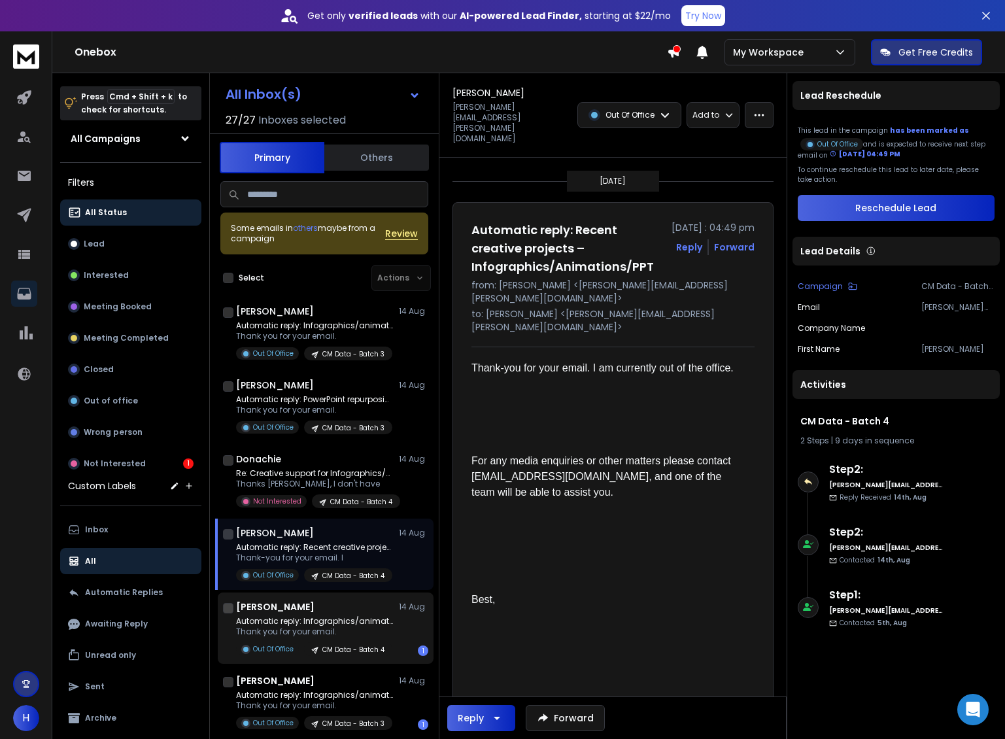
click at [300, 625] on p "Automatic reply: Infographics/animations/PPTs for HSBC," at bounding box center [314, 621] width 157 height 10
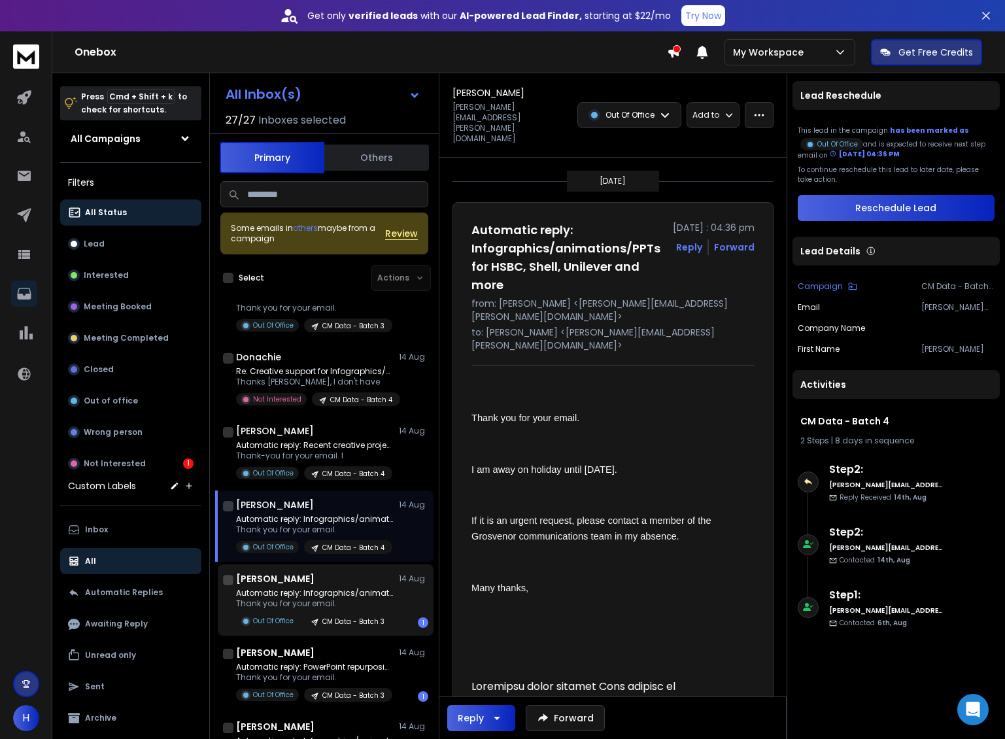
scroll to position [1968, 0]
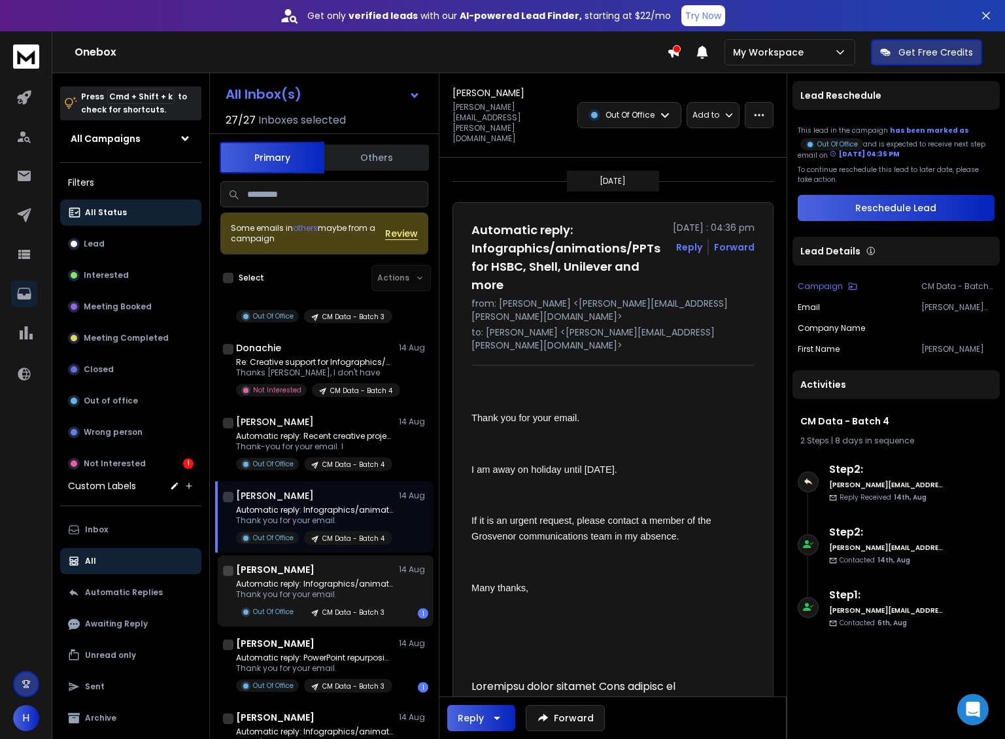
click at [291, 586] on p "Automatic reply: Infographics/animations/PPTs for HSBC," at bounding box center [314, 583] width 157 height 10
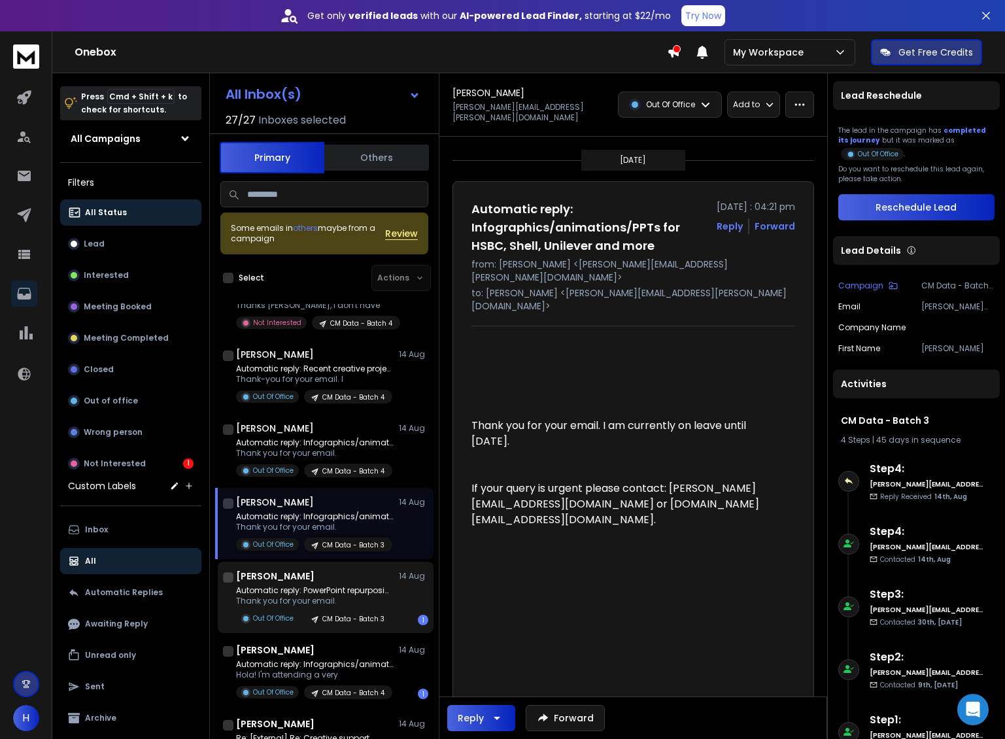
scroll to position [2036, 0]
click at [294, 588] on p "Automatic reply: PowerPoint repurposing, infographics," at bounding box center [314, 589] width 157 height 10
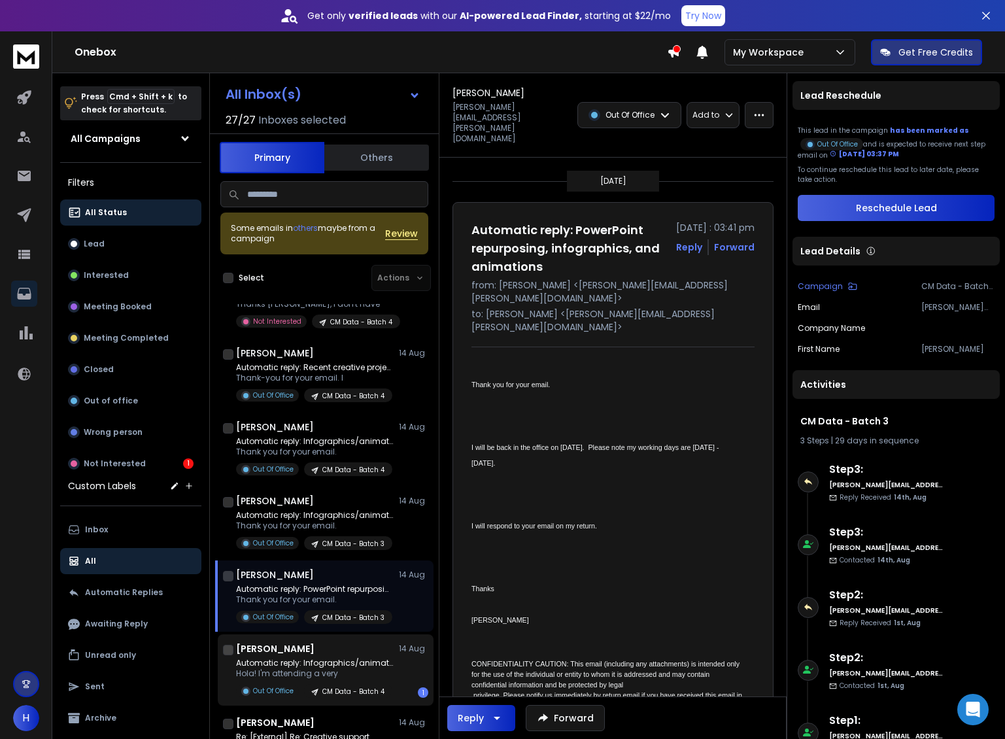
click at [292, 666] on p "Automatic reply: Infographics/animations/PPTs for HSBC," at bounding box center [314, 663] width 157 height 10
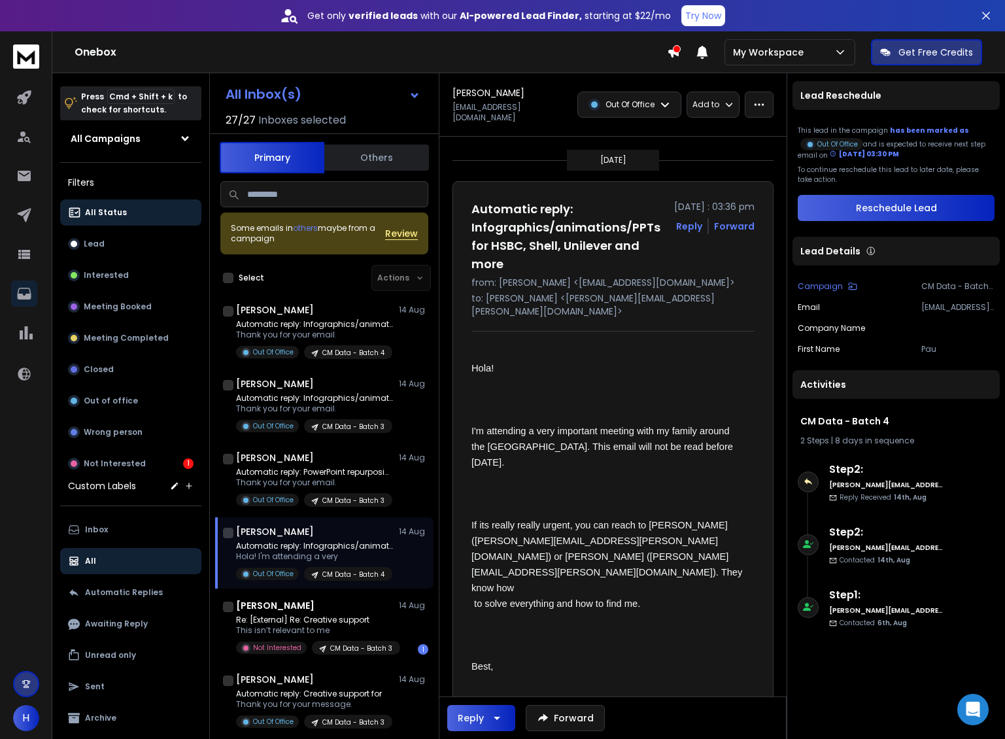
scroll to position [2156, 0]
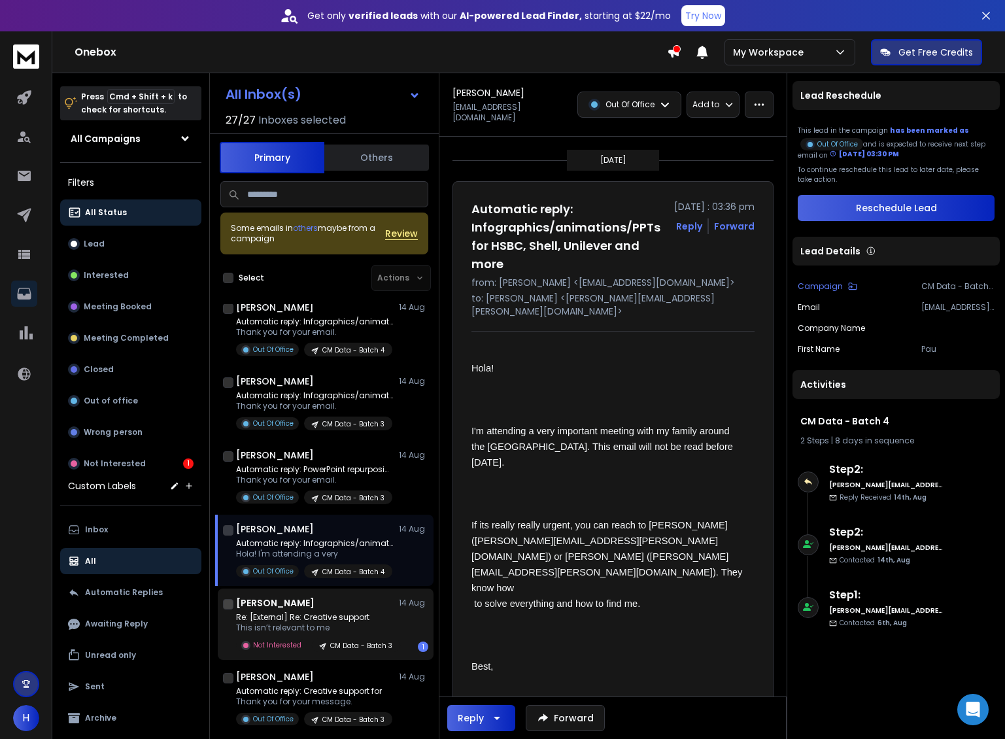
click at [310, 620] on p "Re: [External] Re: Creative support" at bounding box center [314, 617] width 157 height 10
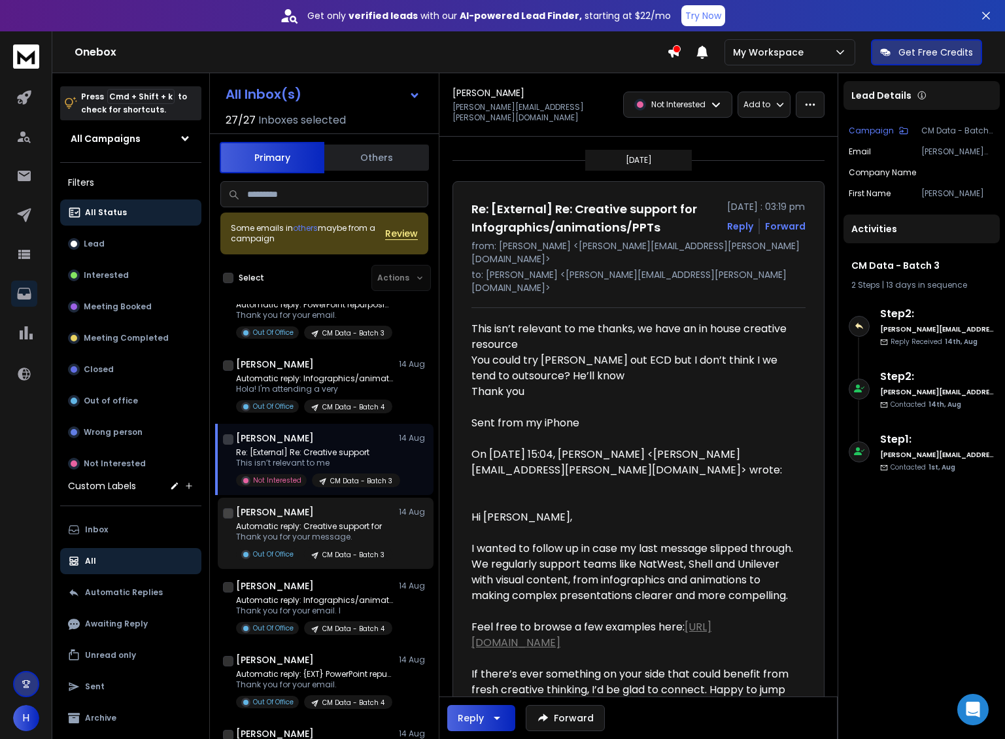
scroll to position [2335, 0]
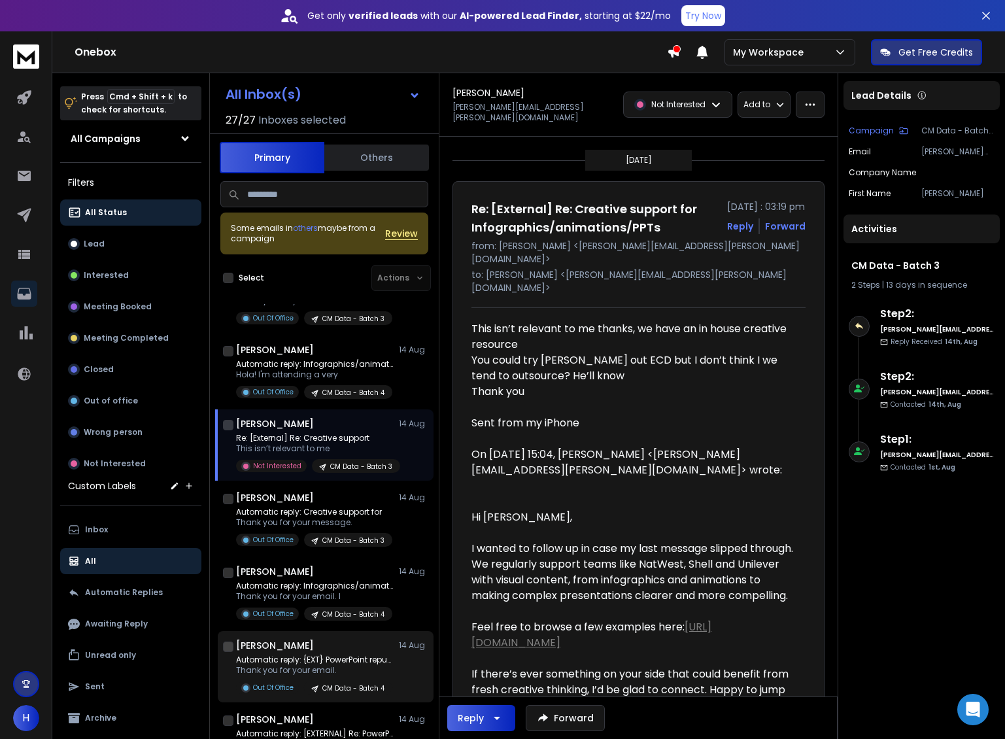
click at [290, 664] on p "Automatic reply: {EXT} PowerPoint repurposing," at bounding box center [314, 659] width 157 height 10
